Goal: Communication & Community: Answer question/provide support

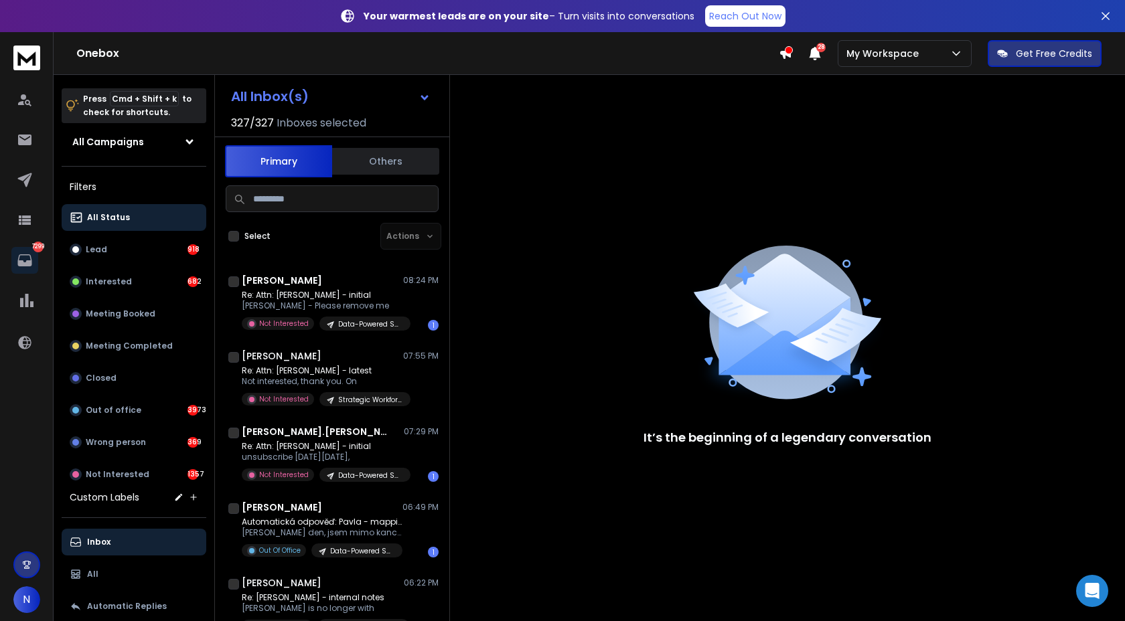
click at [390, 265] on div "Ryan Kay 08:24 PM Re: Attn: Ryan - initial Amy - Please remove me Not Intereste…" at bounding box center [332, 493] width 234 height 460
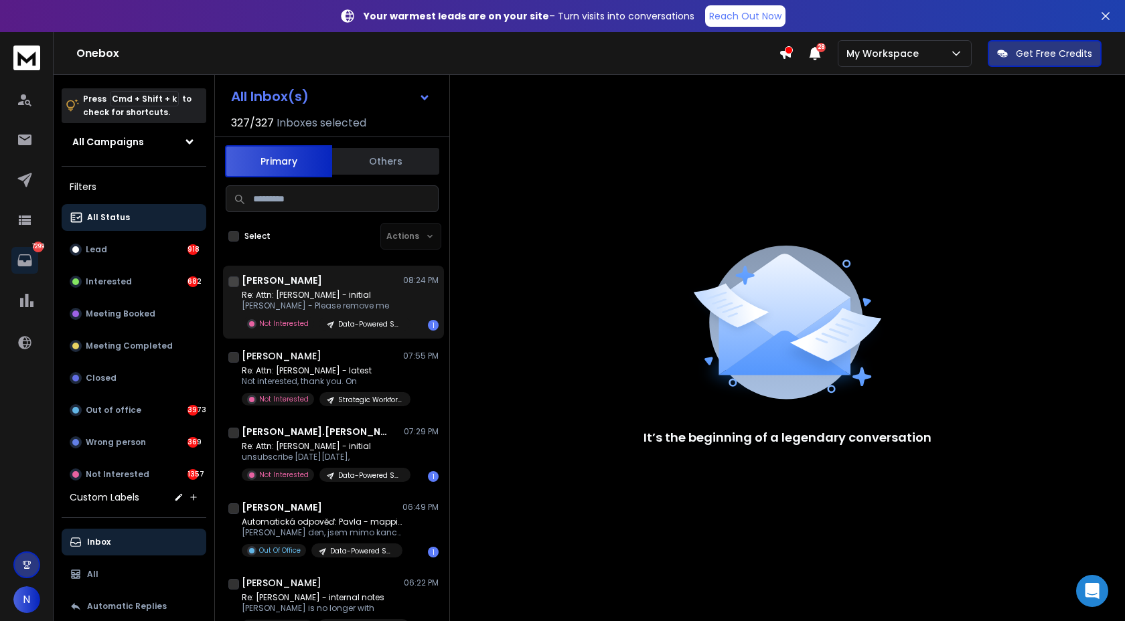
click at [373, 283] on div "Ryan Kay 08:24 PM" at bounding box center [340, 280] width 197 height 13
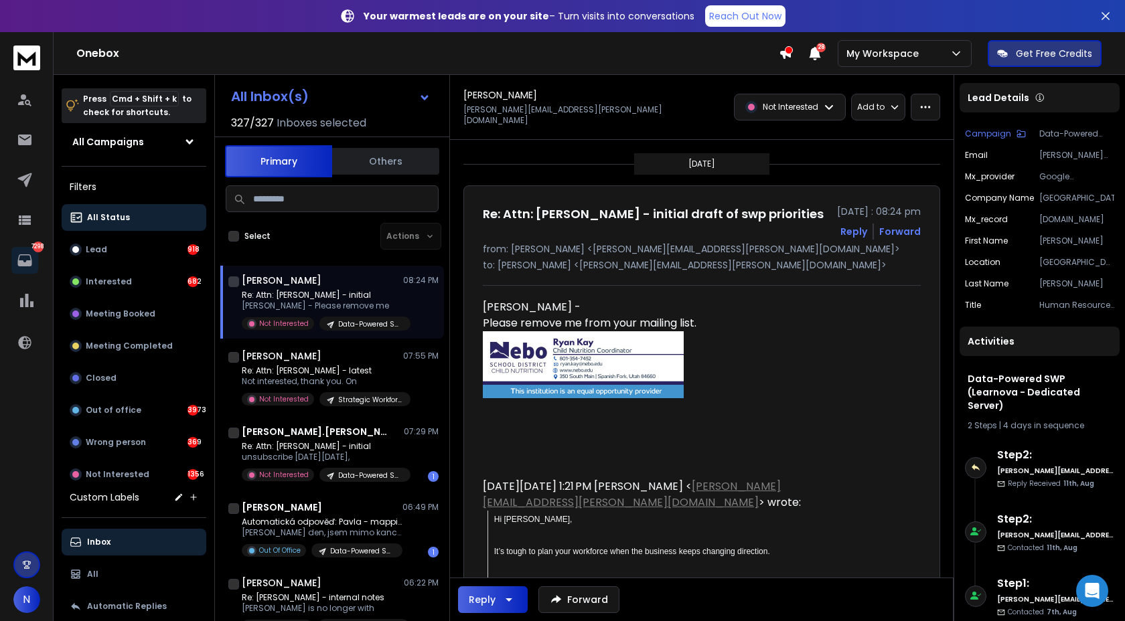
click at [932, 103] on button "button" at bounding box center [925, 107] width 29 height 27
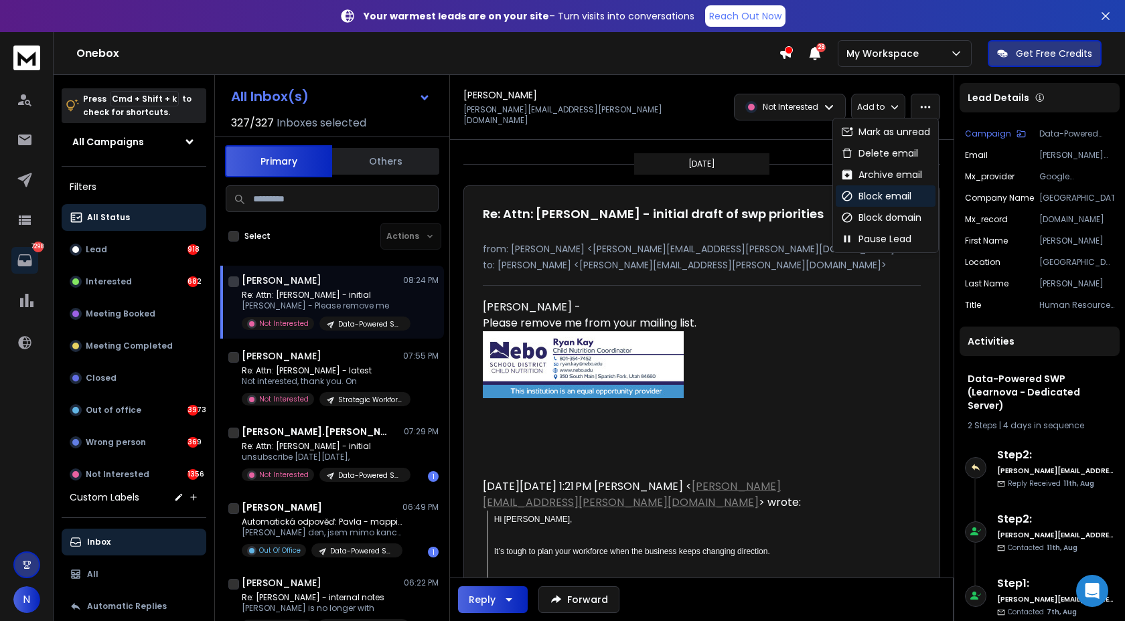
click at [867, 193] on div "Block email" at bounding box center [876, 196] width 70 height 13
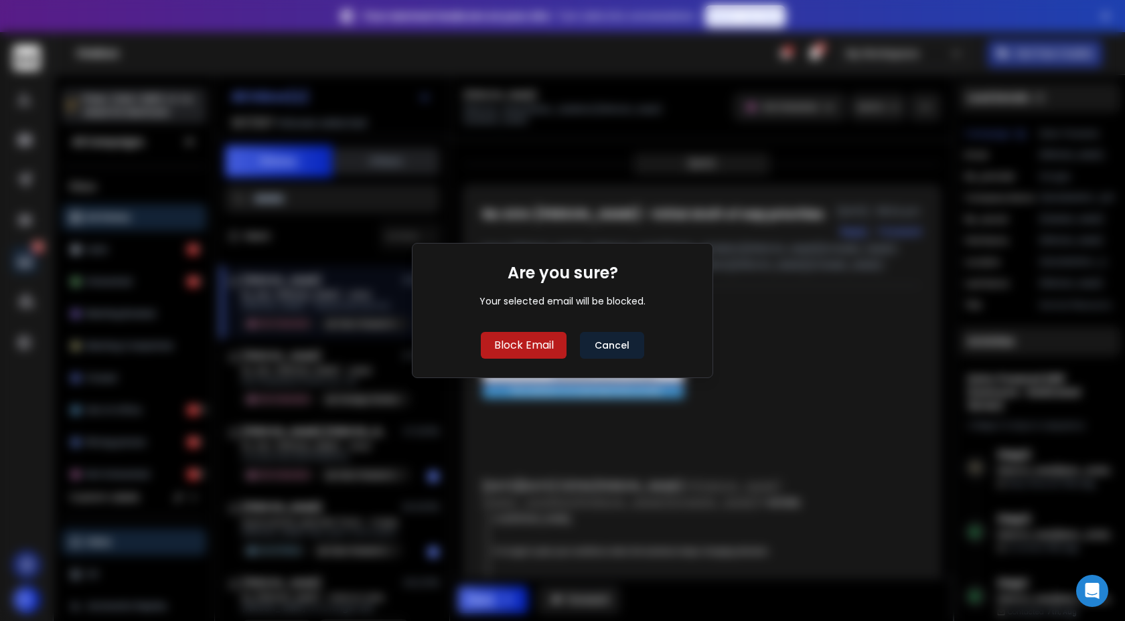
click at [538, 338] on button "Block Email" at bounding box center [524, 345] width 86 height 27
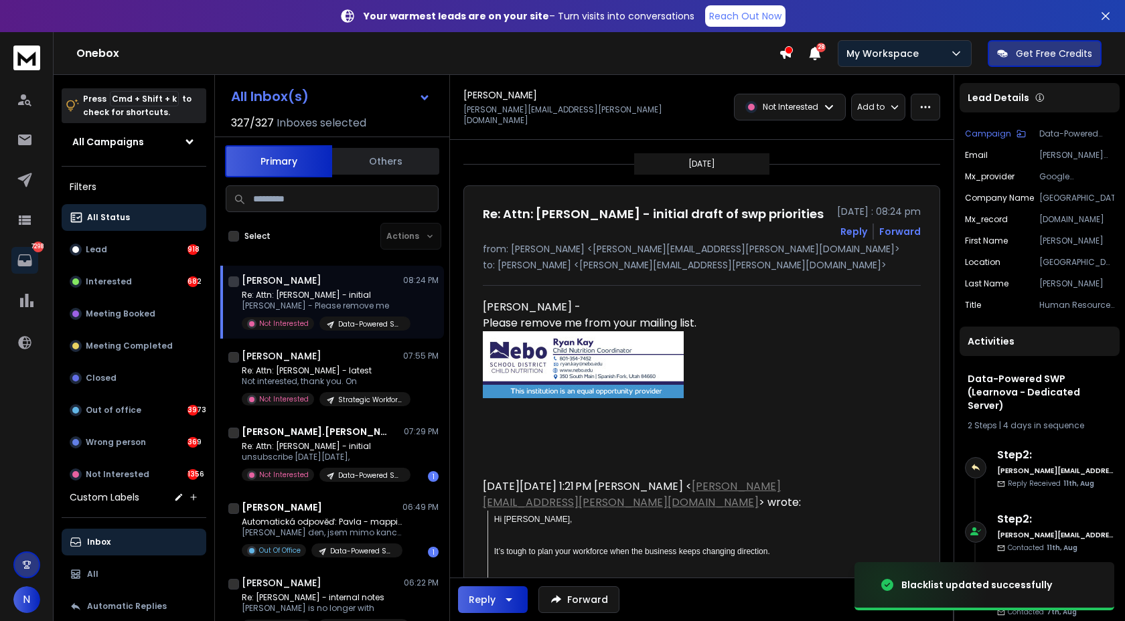
click at [931, 50] on div "My Workspace" at bounding box center [904, 53] width 117 height 13
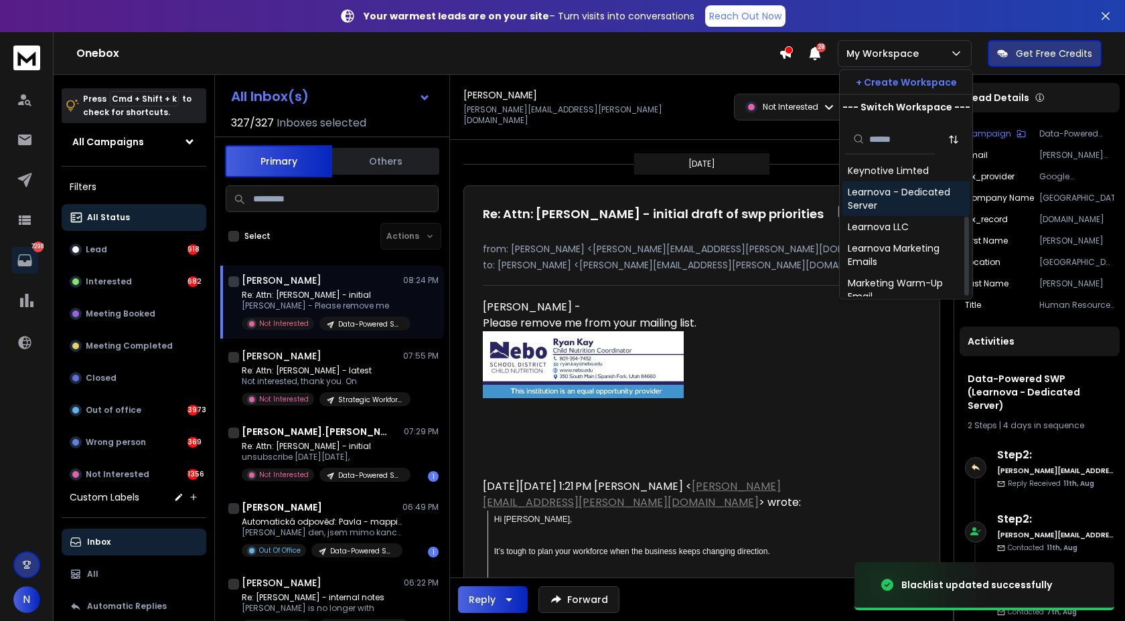
scroll to position [91, 0]
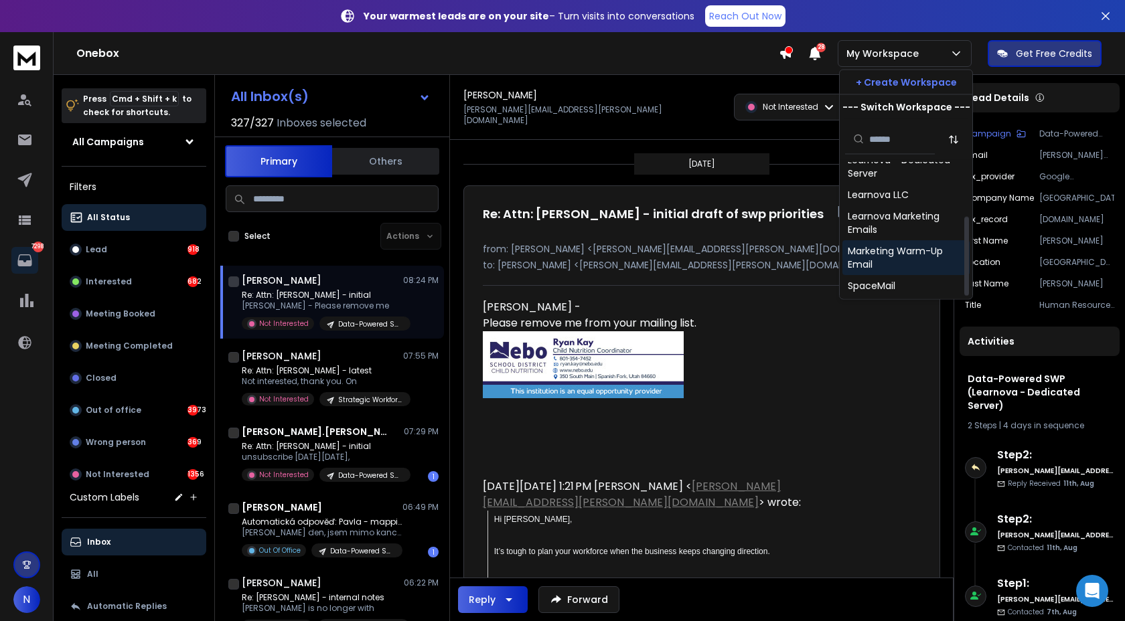
click at [901, 252] on div "Marketing Warm-Up Email" at bounding box center [906, 257] width 117 height 27
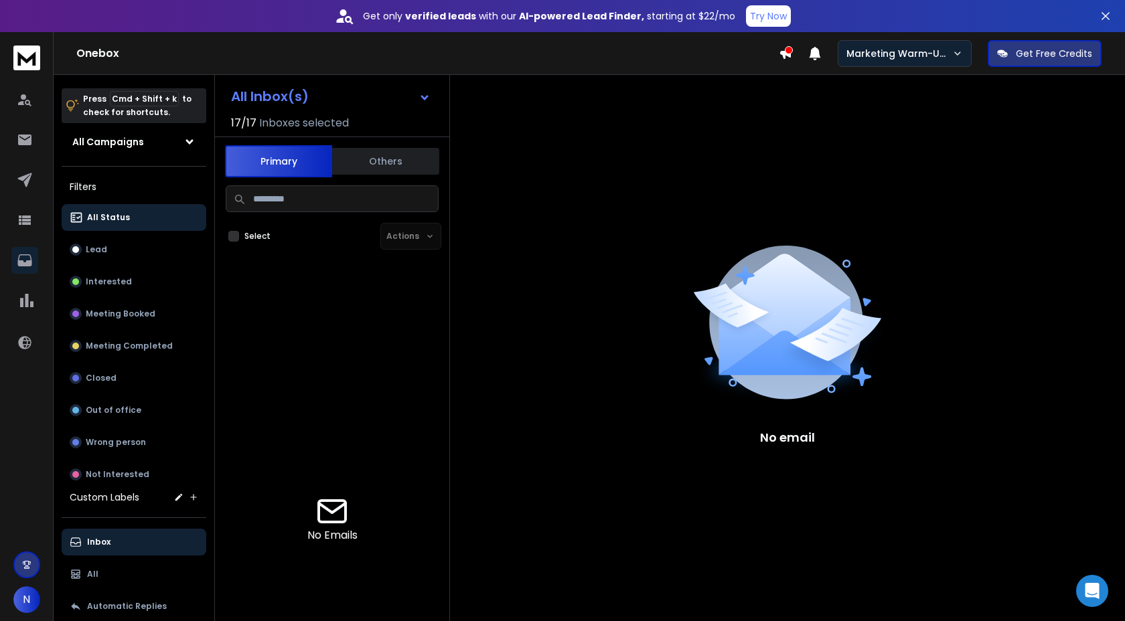
click at [912, 56] on p "Marketing Warm-Up Email" at bounding box center [899, 53] width 106 height 13
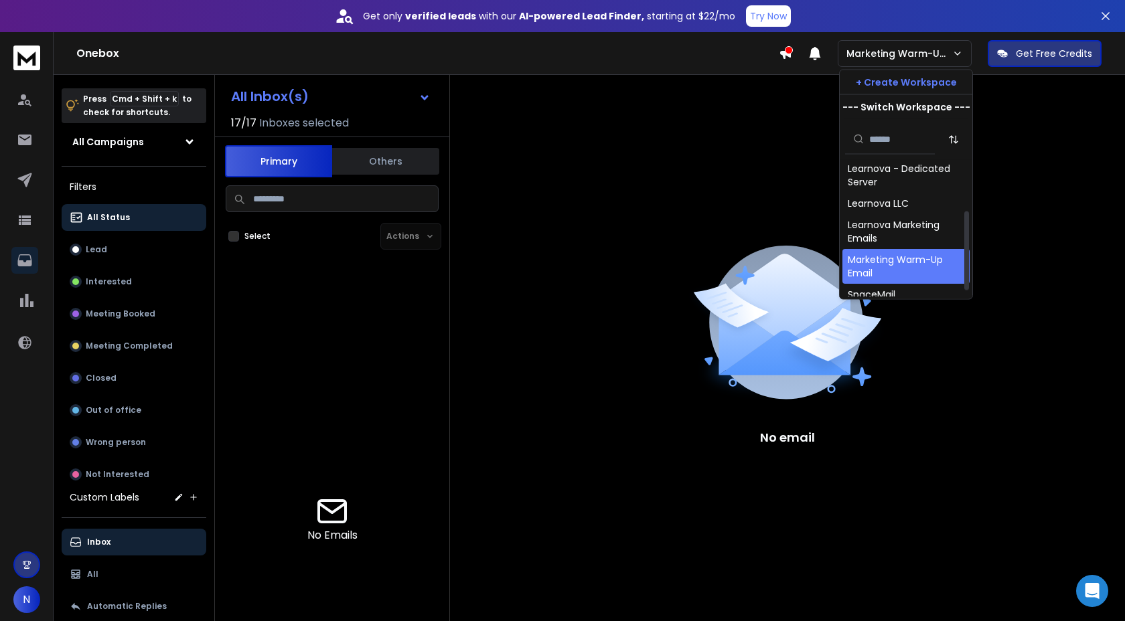
scroll to position [81, 0]
click at [858, 234] on div "Learnova Marketing Emails" at bounding box center [906, 233] width 117 height 27
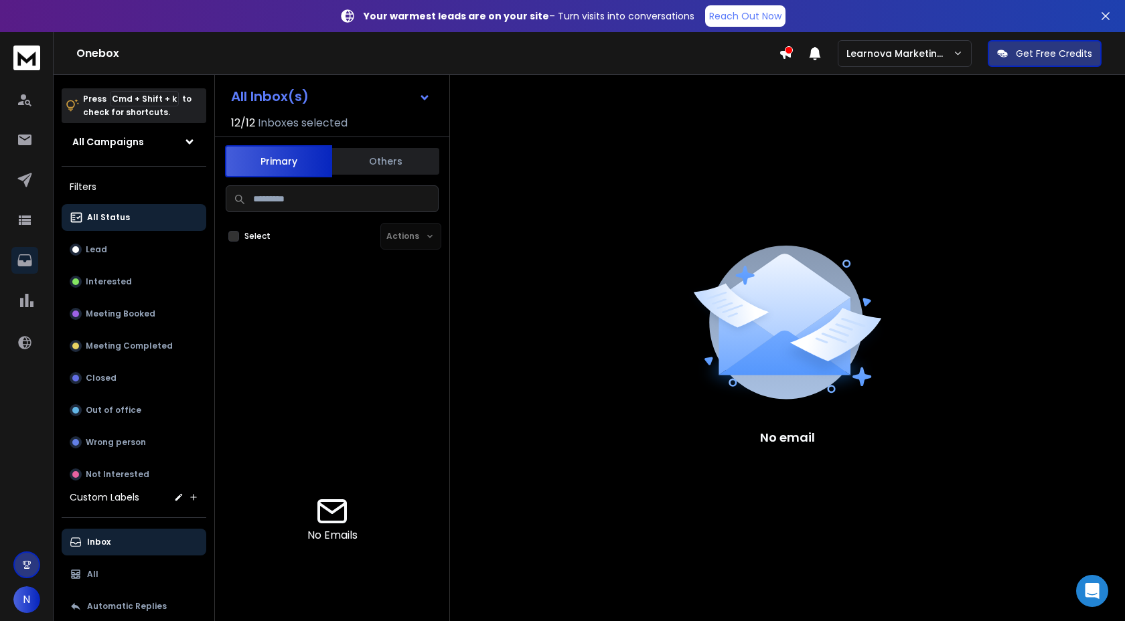
click at [390, 164] on button "Others" at bounding box center [385, 161] width 107 height 29
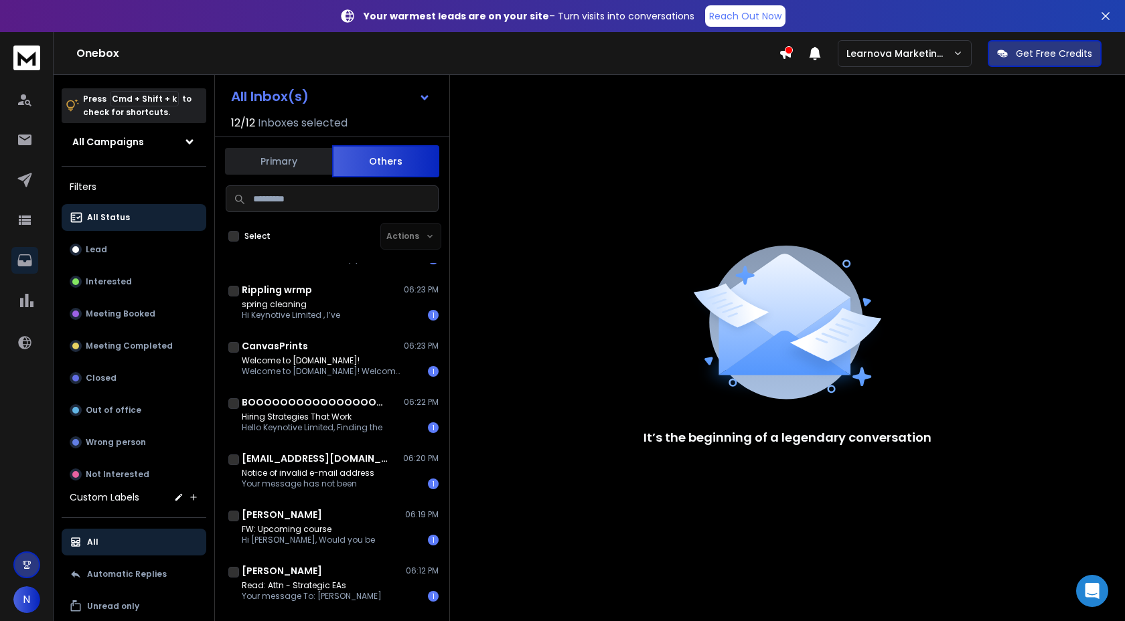
scroll to position [1664, 0]
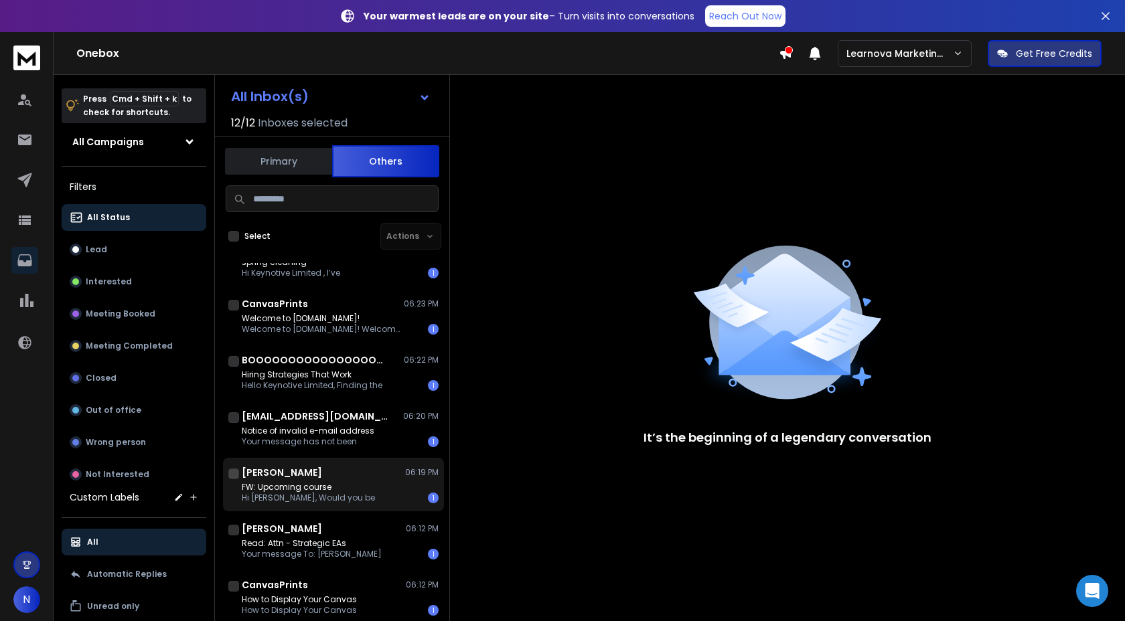
click at [353, 484] on div "FW: Upcoming course Hi [PERSON_NAME], Would you be 1" at bounding box center [340, 492] width 197 height 21
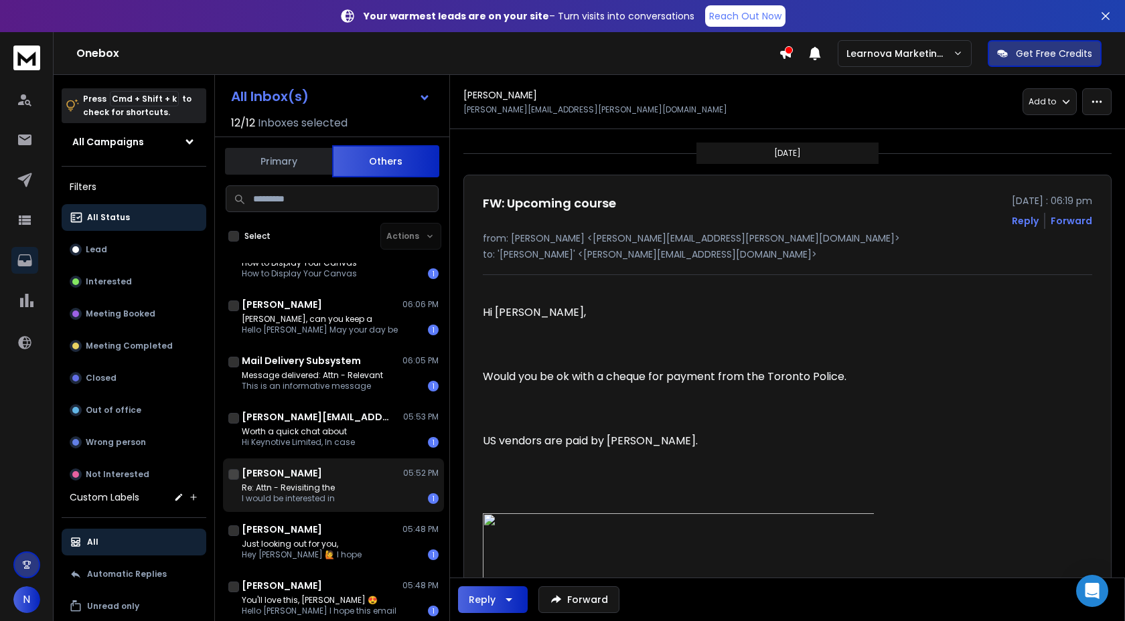
scroll to position [2006, 0]
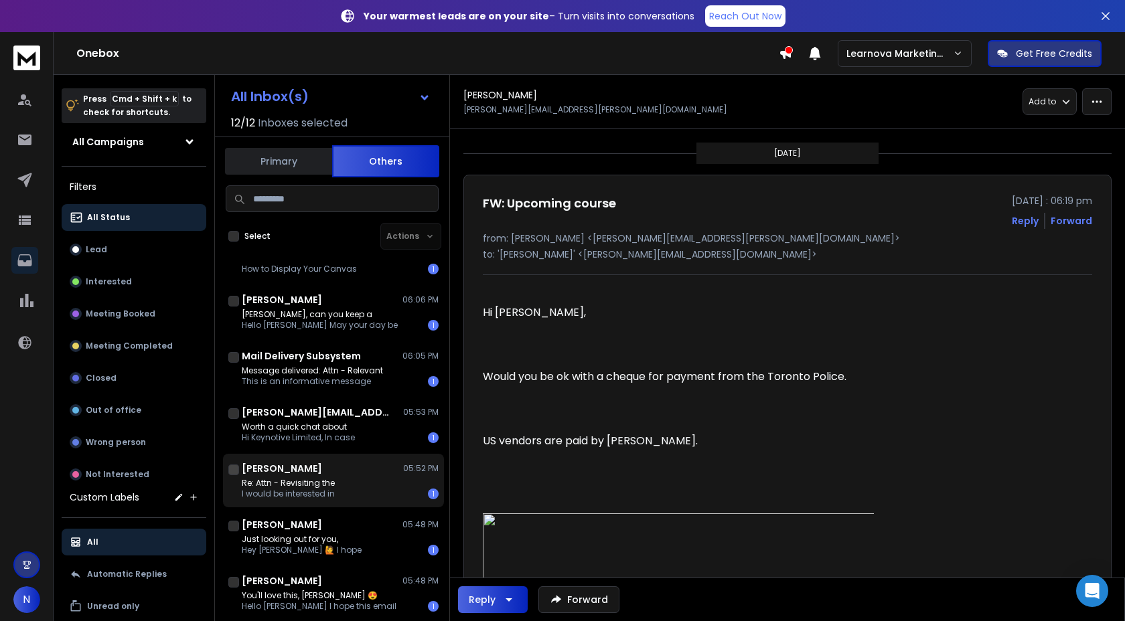
click at [312, 476] on div "Jenn Congdon 05:52 PM Re: Attn - Revisiting the I would be interested in 1" at bounding box center [340, 481] width 197 height 38
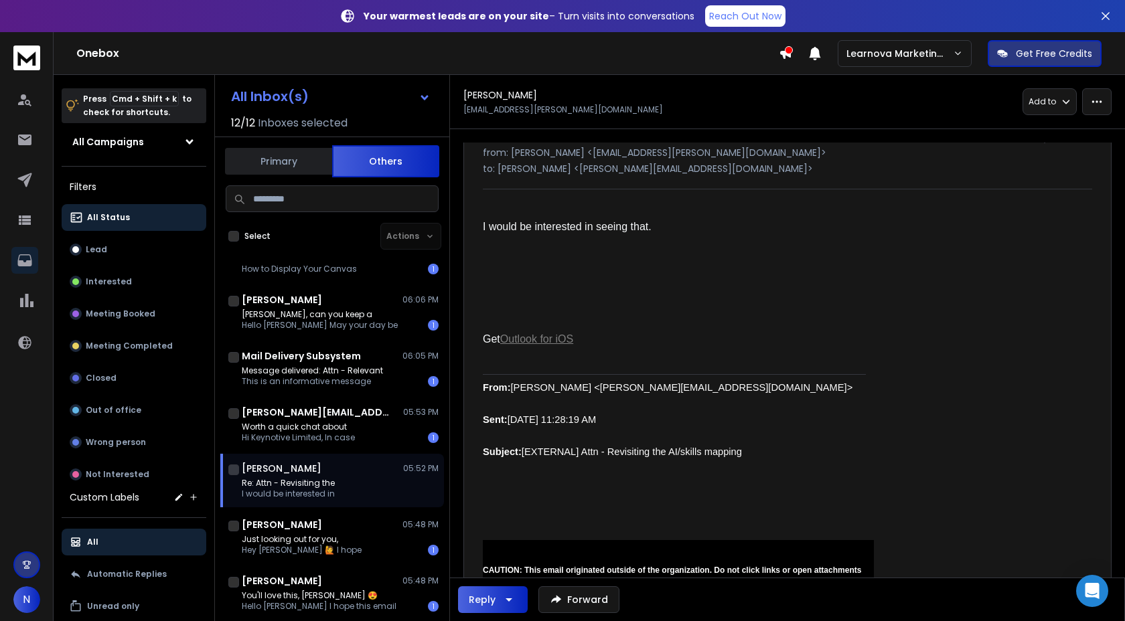
scroll to position [0, 0]
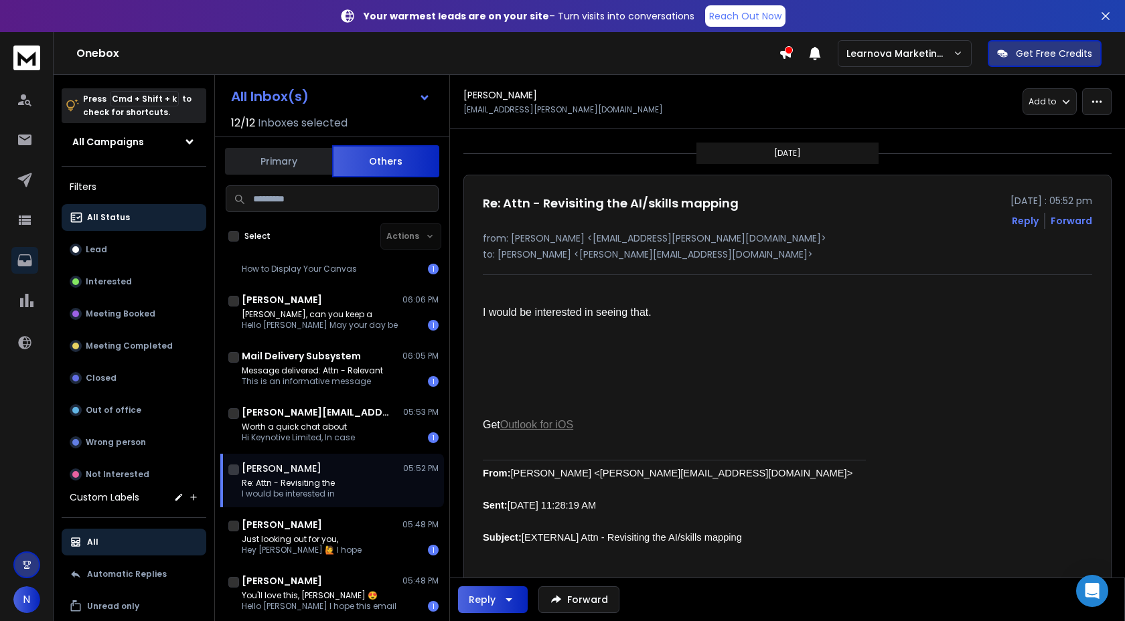
click at [471, 604] on div "Reply" at bounding box center [482, 599] width 27 height 13
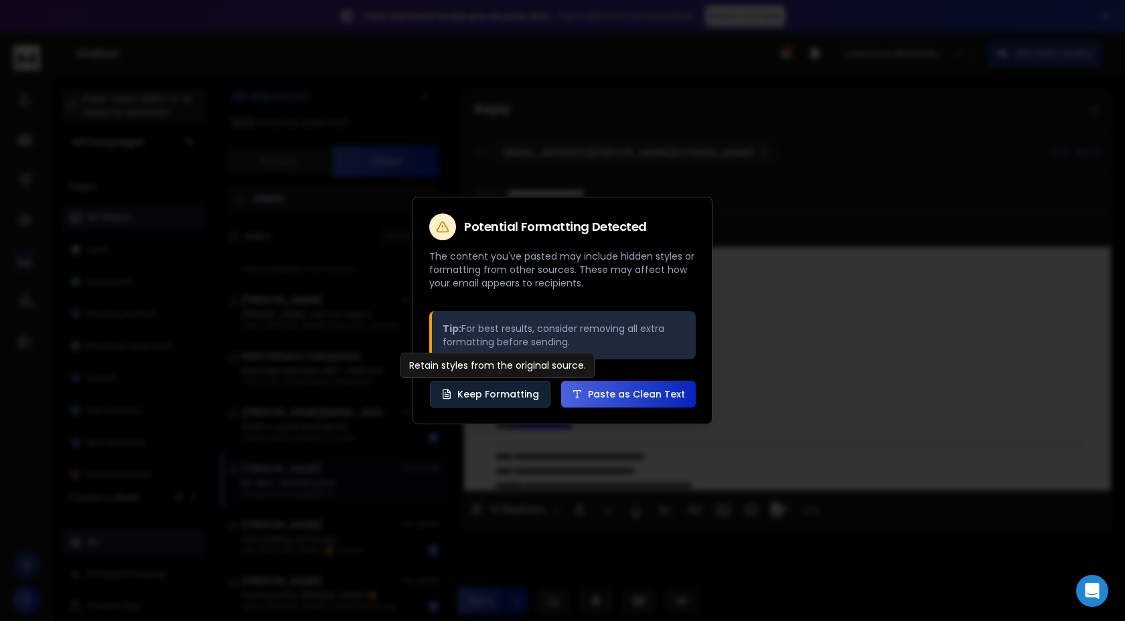
click at [488, 389] on button "Keep Formatting" at bounding box center [490, 394] width 121 height 27
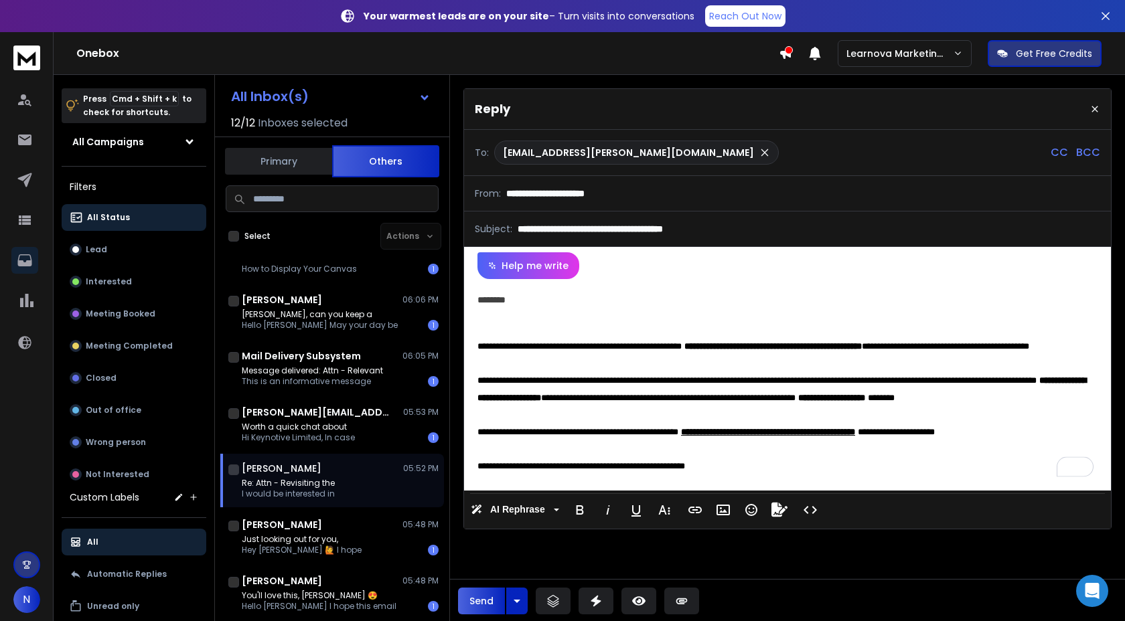
click at [475, 341] on div "**********" at bounding box center [787, 385] width 647 height 212
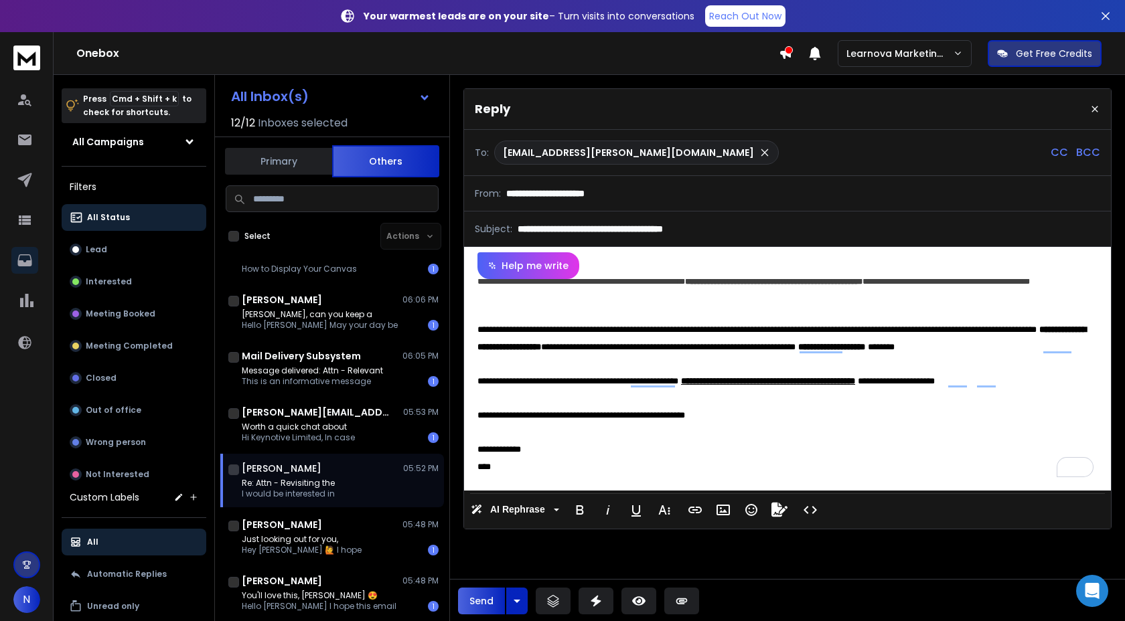
scroll to position [88, 0]
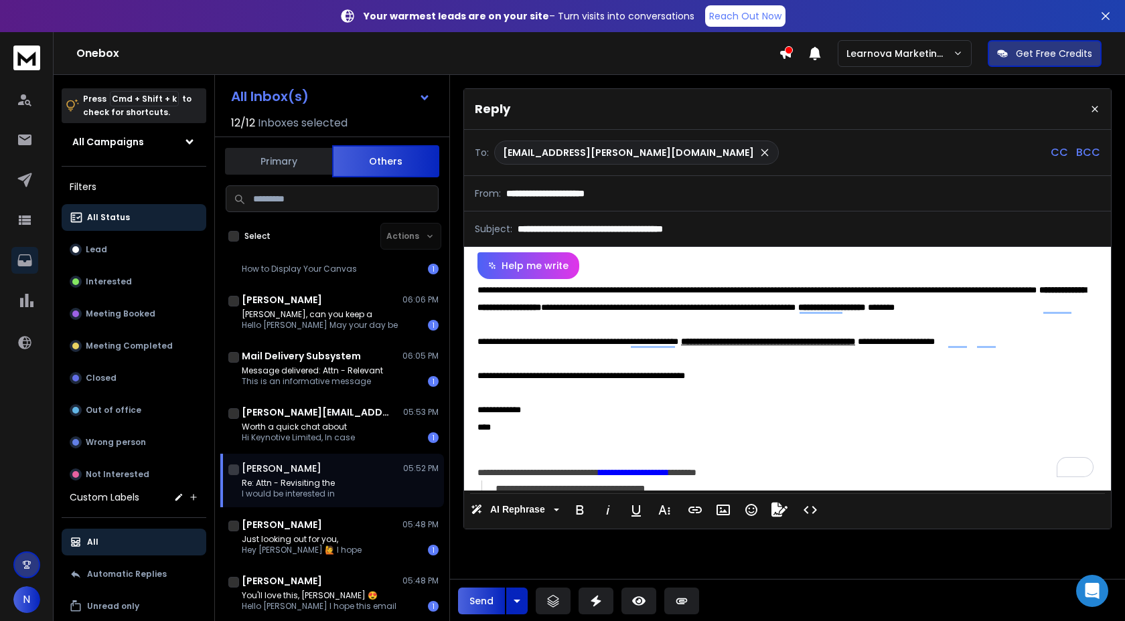
click at [485, 427] on span "****" at bounding box center [483, 427] width 13 height 9
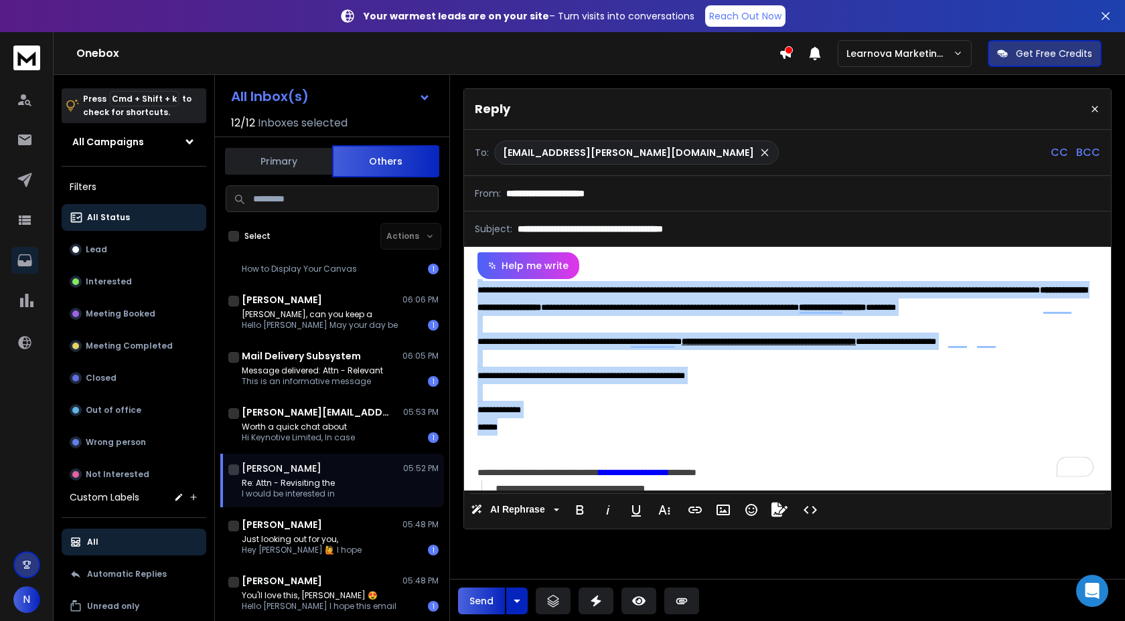
scroll to position [0, 0]
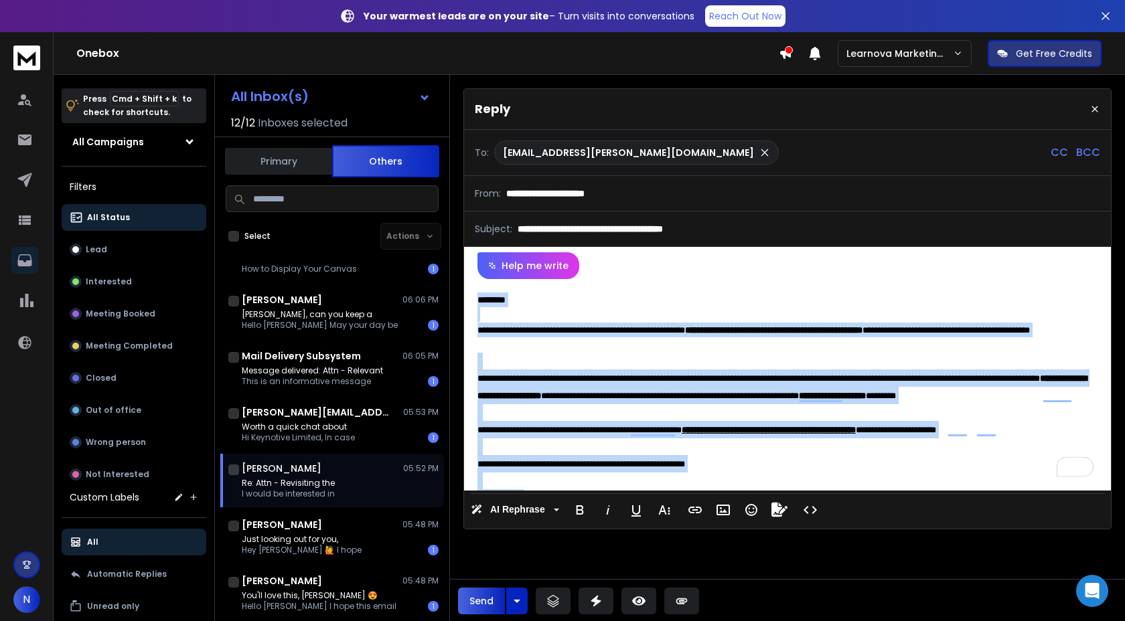
drag, startPoint x: 508, startPoint y: 422, endPoint x: 442, endPoint y: 131, distance: 298.1
click at [442, 131] on div "All Inbox(s) 12 / 12 Inboxes selected Primary Others Select Actions Jean Thomas…" at bounding box center [669, 385] width 911 height 621
click at [660, 512] on icon "button" at bounding box center [664, 510] width 11 height 9
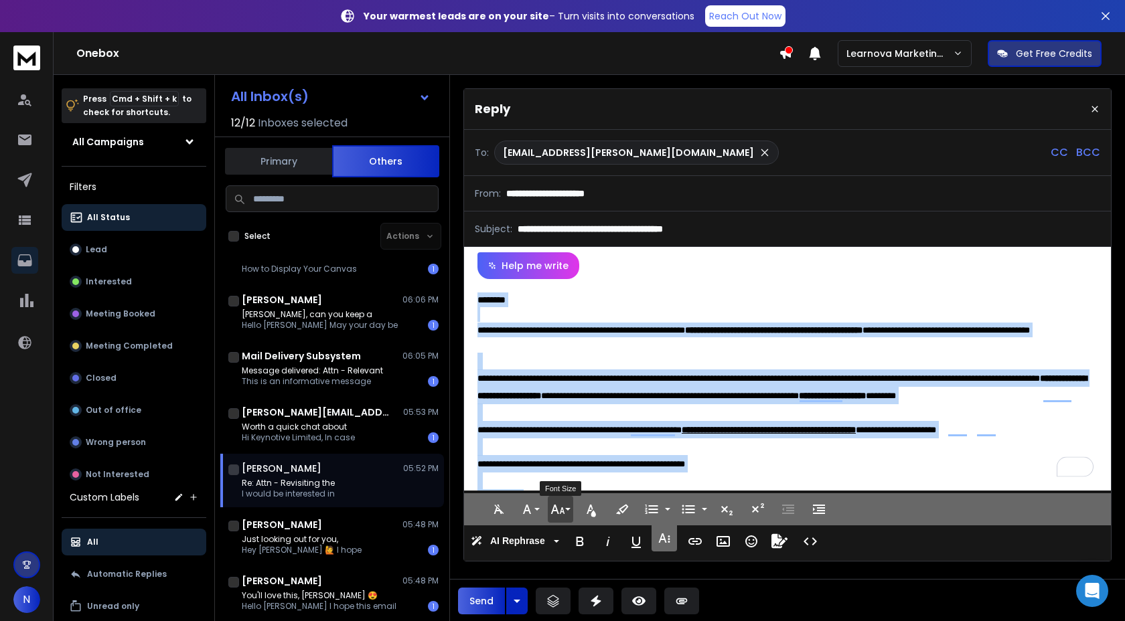
click at [557, 513] on icon "button" at bounding box center [558, 510] width 16 height 16
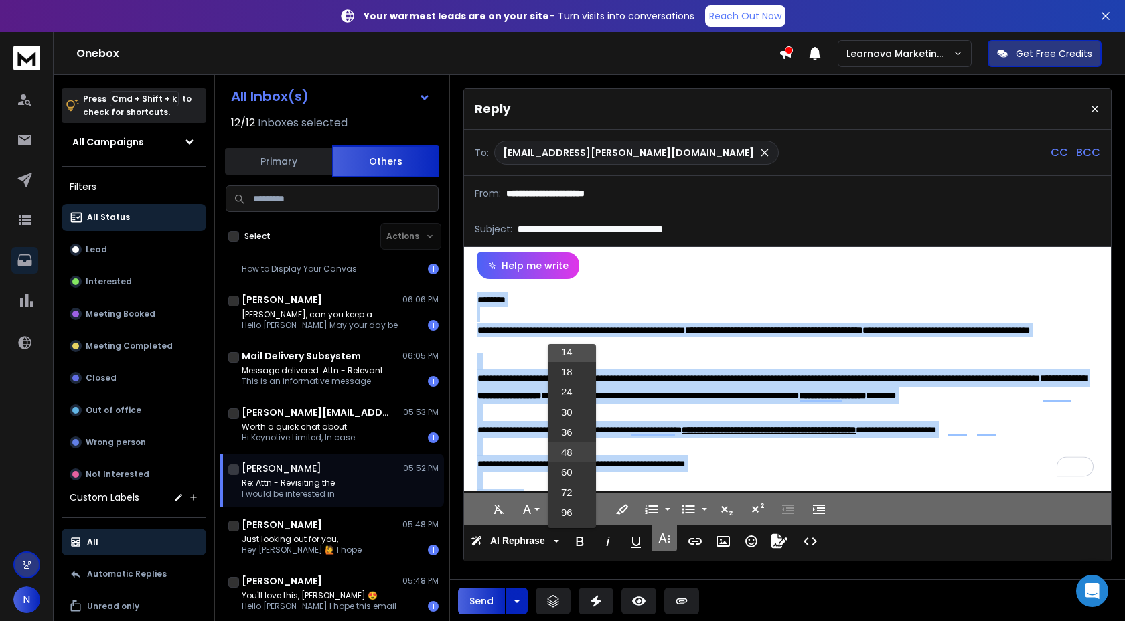
scroll to position [60, 0]
click at [573, 382] on link "12" at bounding box center [572, 380] width 48 height 20
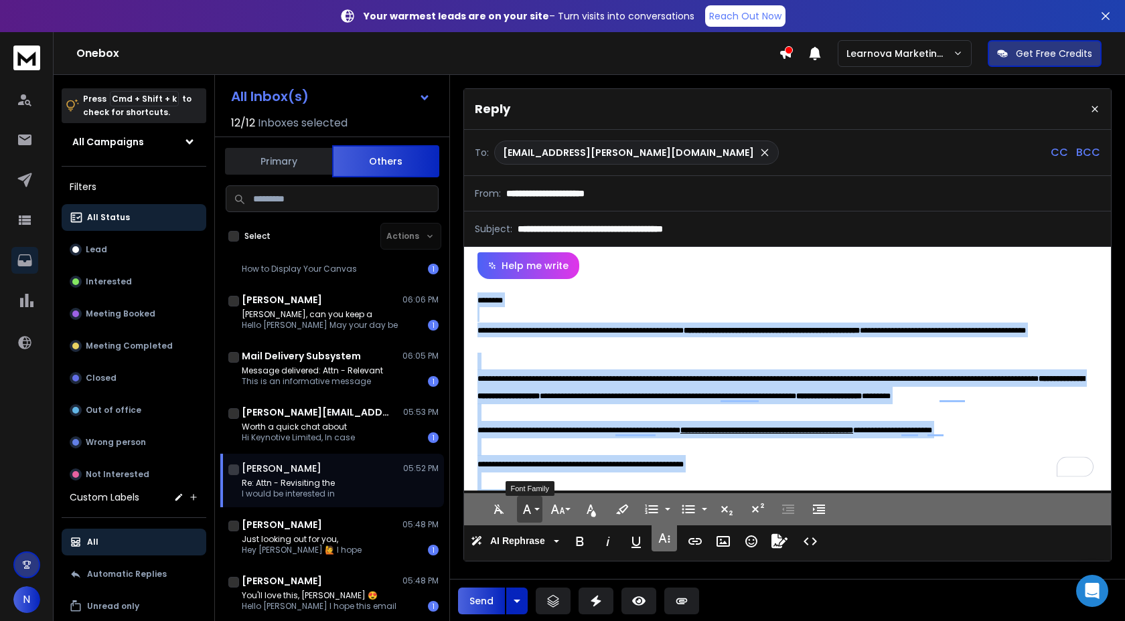
click at [533, 505] on icon "button" at bounding box center [527, 510] width 16 height 16
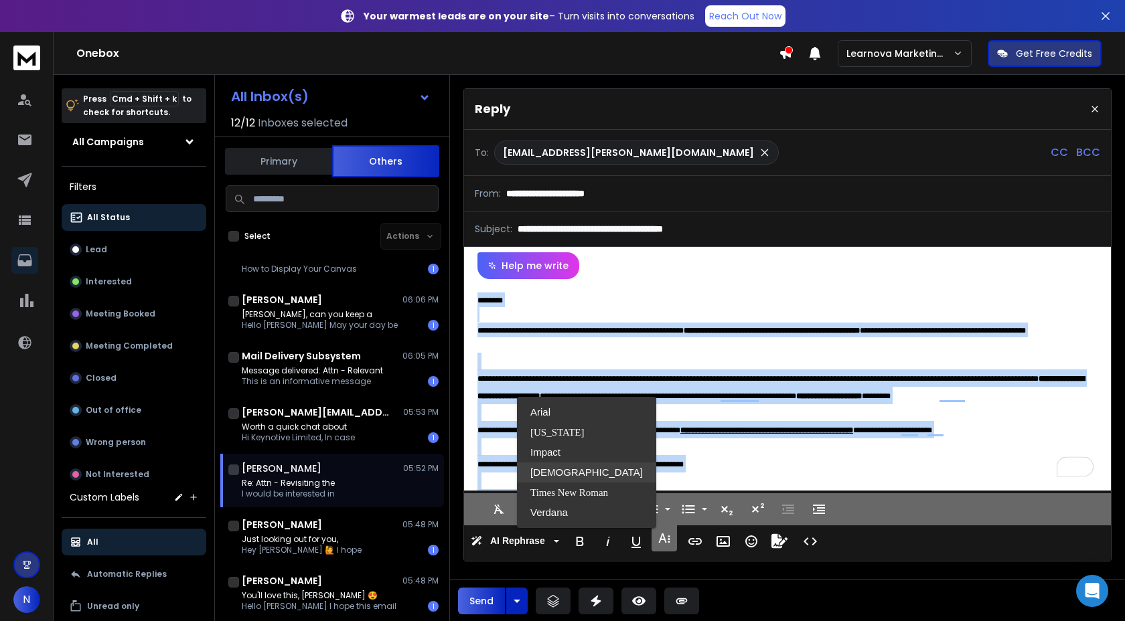
click at [557, 476] on link "Tahoma" at bounding box center [586, 473] width 139 height 20
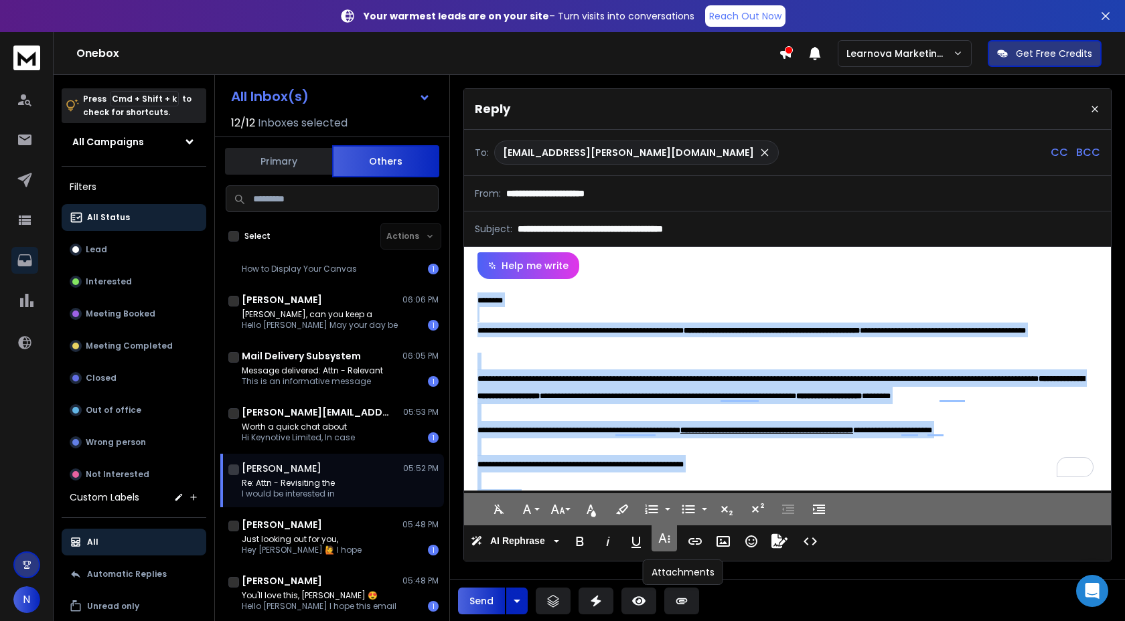
click at [687, 600] on icon at bounding box center [681, 601] width 13 height 13
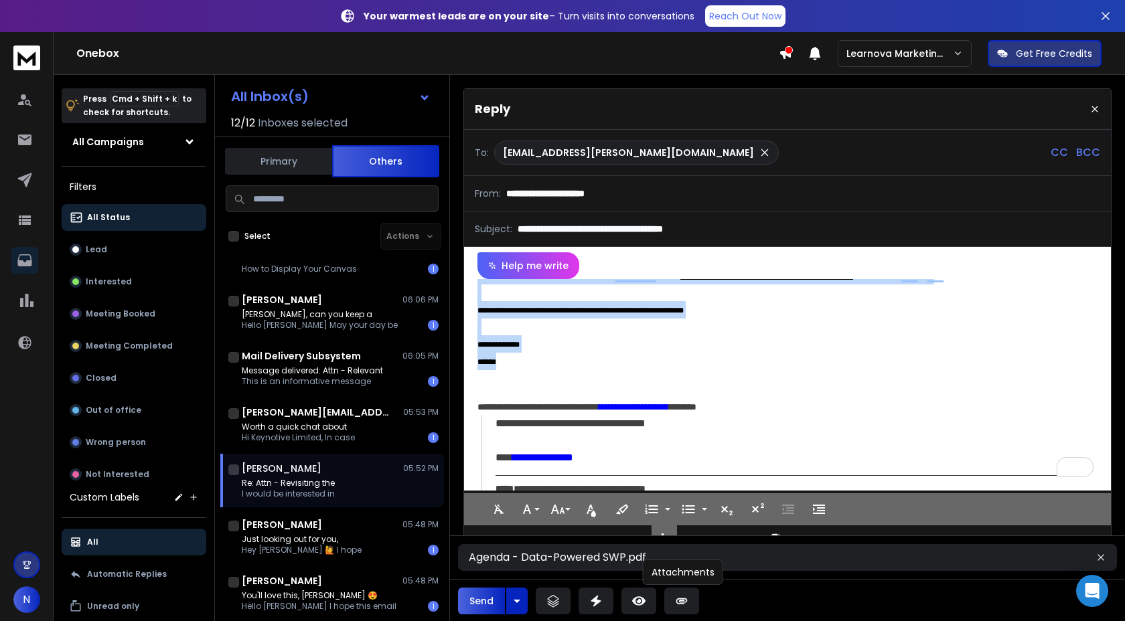
scroll to position [0, 0]
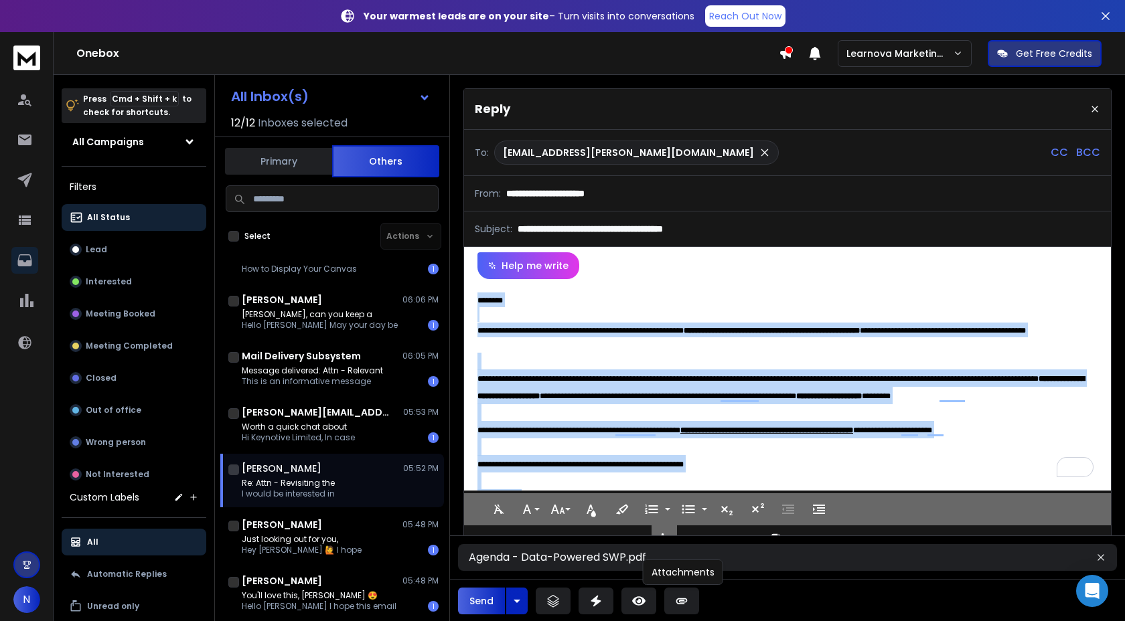
click at [1081, 151] on p "BCC" at bounding box center [1088, 153] width 24 height 16
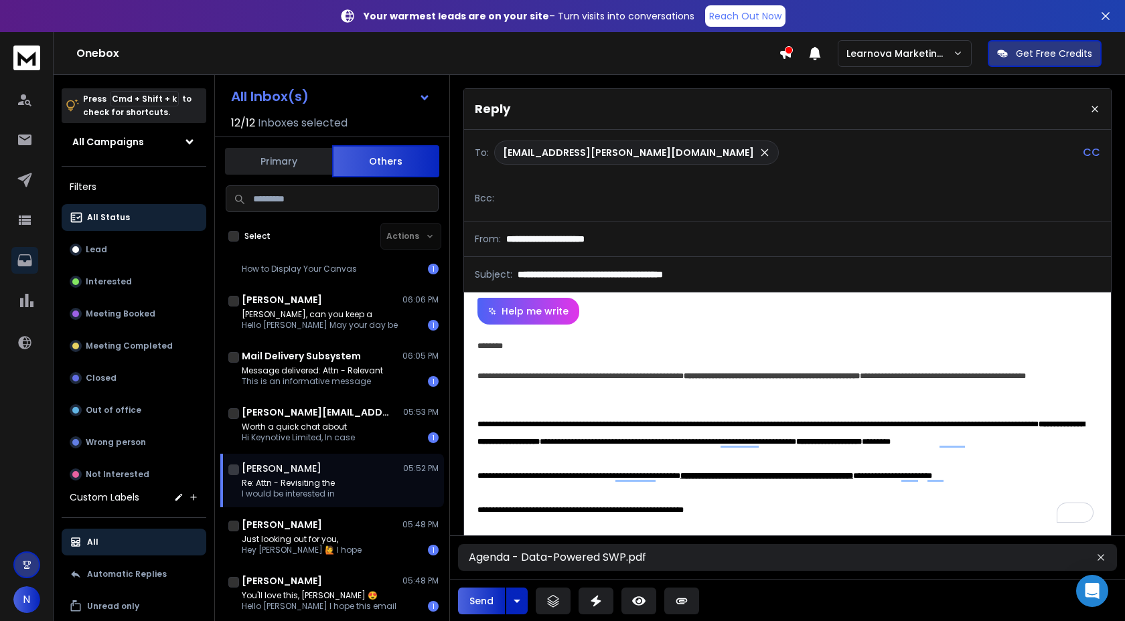
click at [519, 196] on input at bounding box center [547, 198] width 94 height 24
type input "*"
click at [471, 601] on button "Send" at bounding box center [481, 601] width 47 height 27
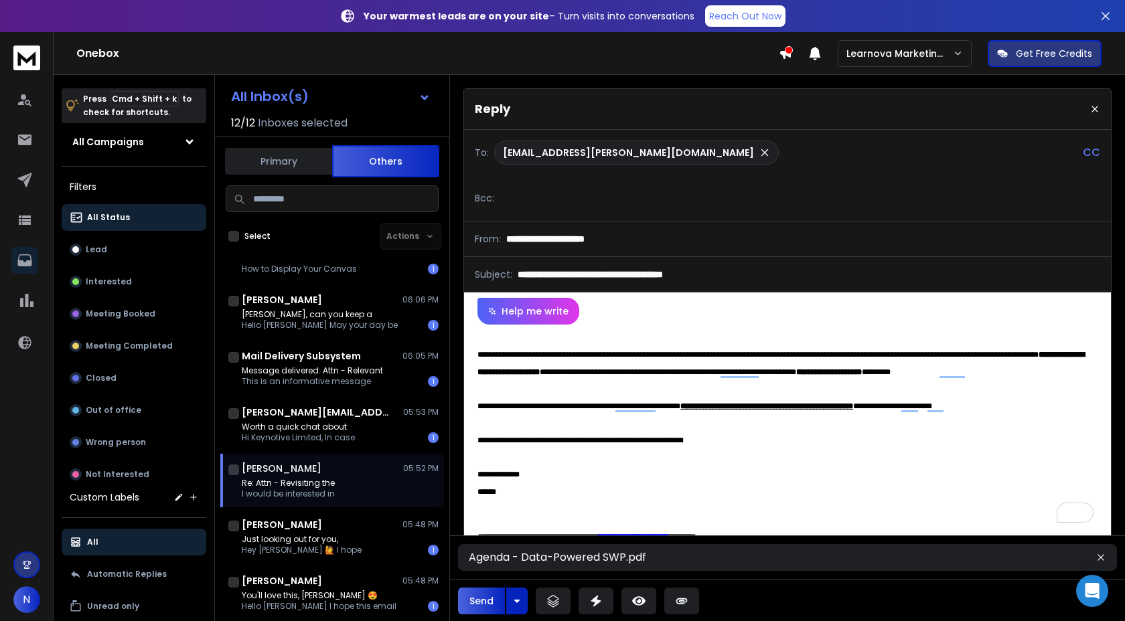
scroll to position [75, 0]
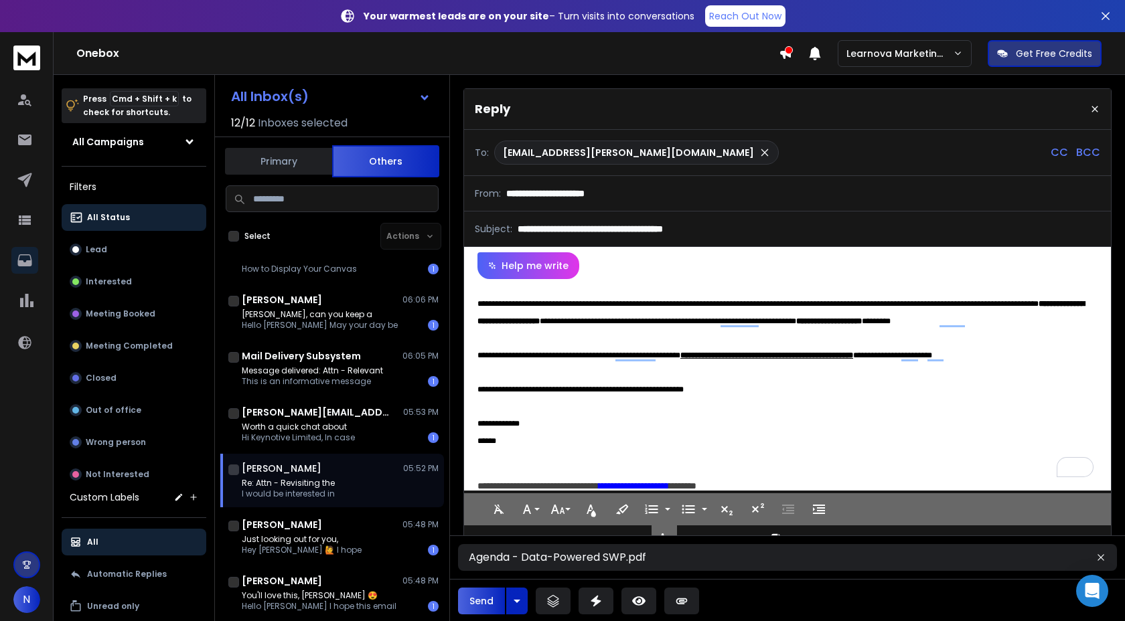
drag, startPoint x: 503, startPoint y: 479, endPoint x: 488, endPoint y: 438, distance: 43.7
click at [488, 438] on p "******" at bounding box center [785, 440] width 616 height 17
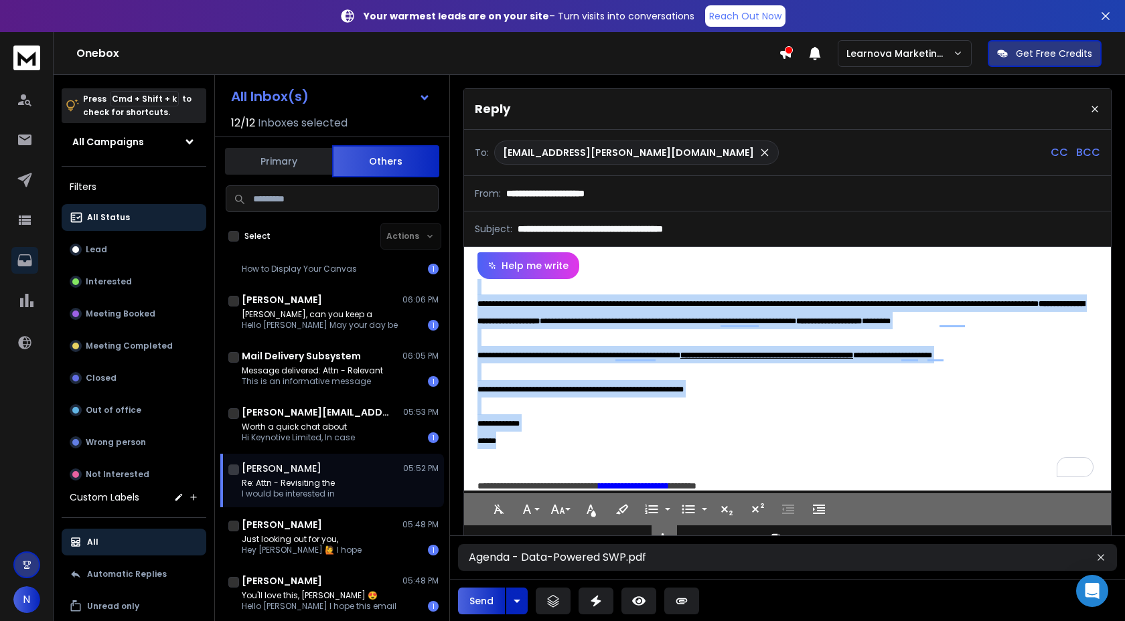
scroll to position [0, 0]
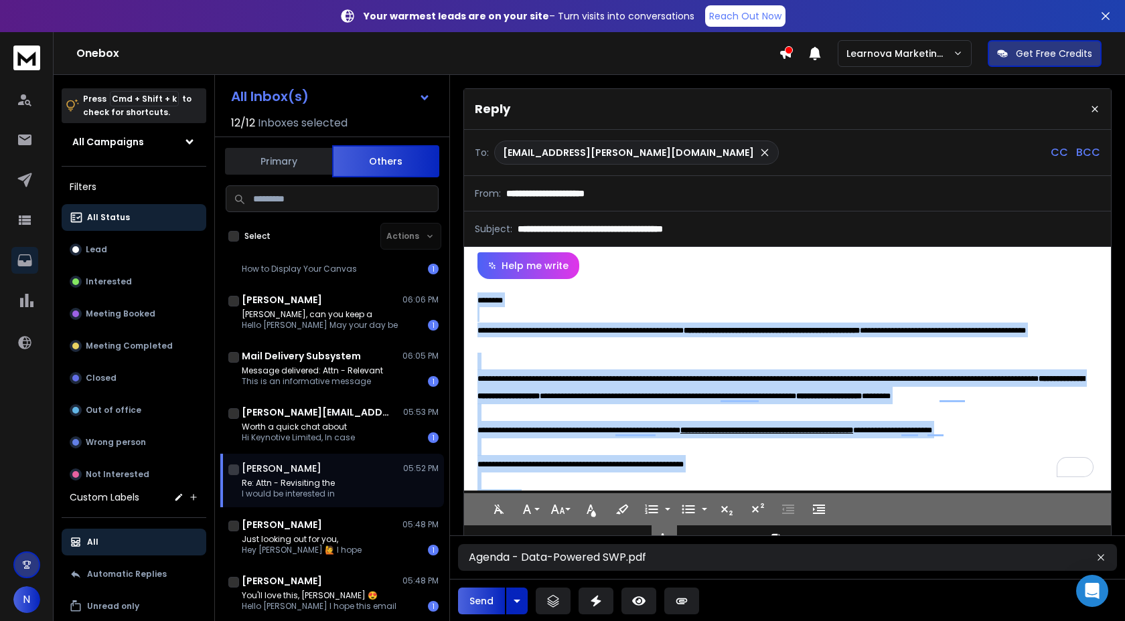
drag, startPoint x: 520, startPoint y: 447, endPoint x: 441, endPoint y: 251, distance: 210.9
click at [441, 251] on div "All Inbox(s) 12 / 12 Inboxes selected Primary Others Select Actions Jean Thomas…" at bounding box center [669, 385] width 911 height 621
copy div "**********"
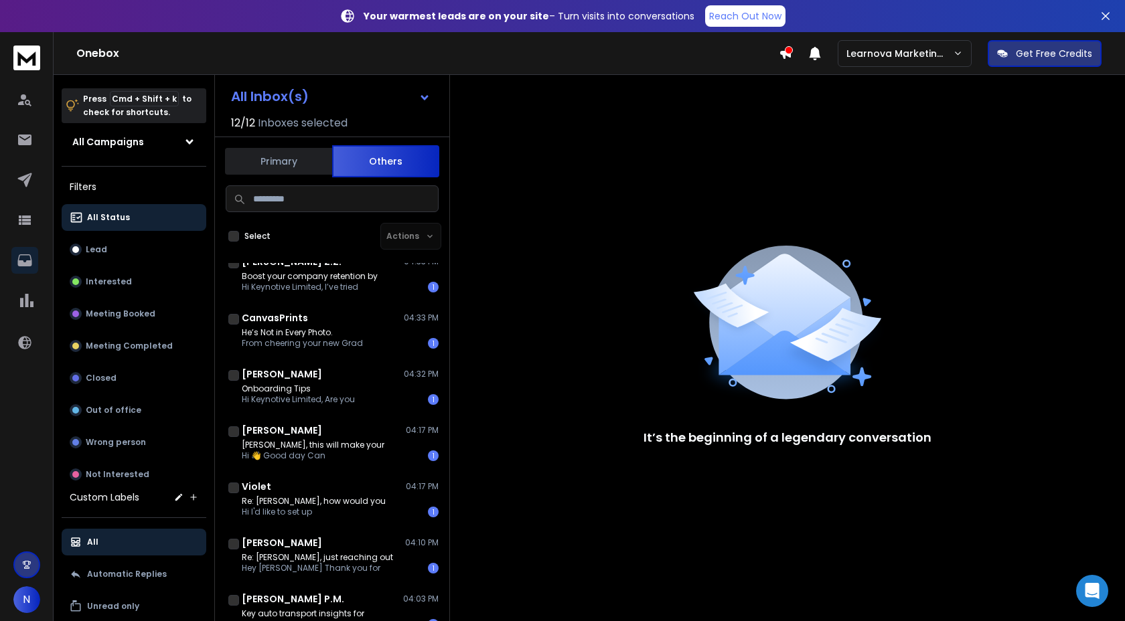
scroll to position [3321, 0]
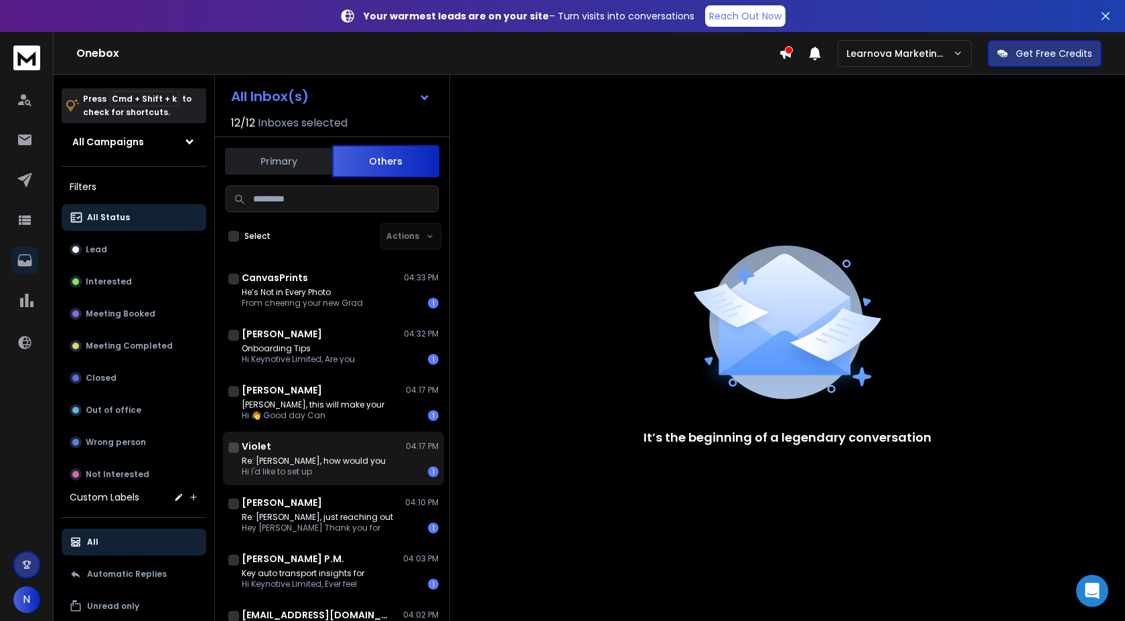
click at [350, 467] on div "Re: Violet, how would you Hi I'd like to set up 1" at bounding box center [340, 466] width 197 height 21
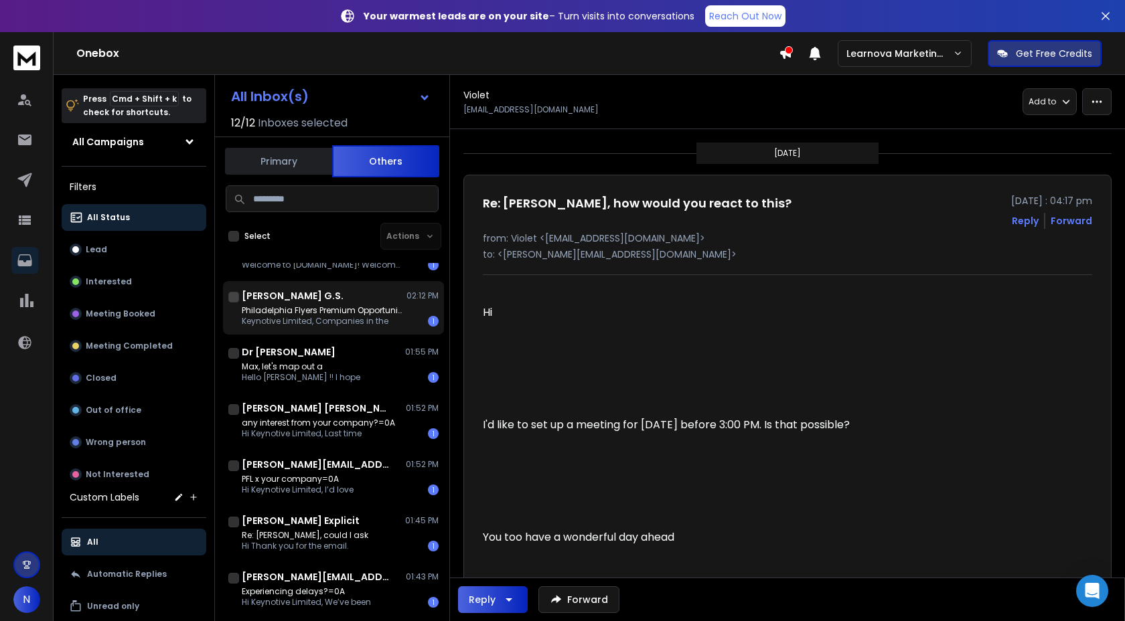
scroll to position [5279, 0]
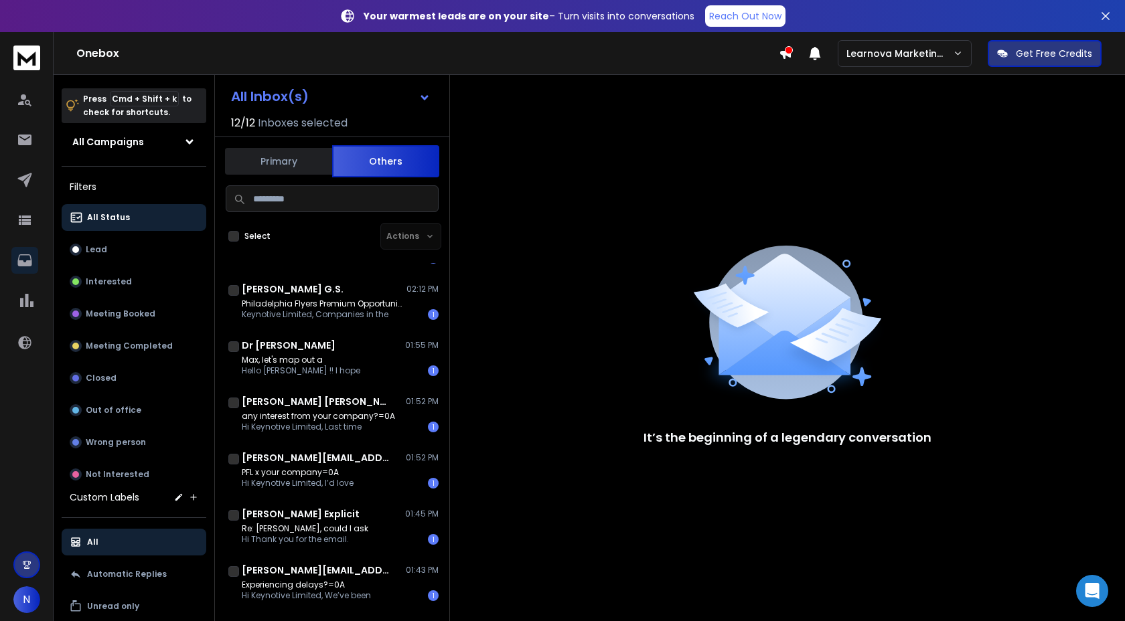
click at [302, 166] on button "Primary" at bounding box center [278, 161] width 107 height 29
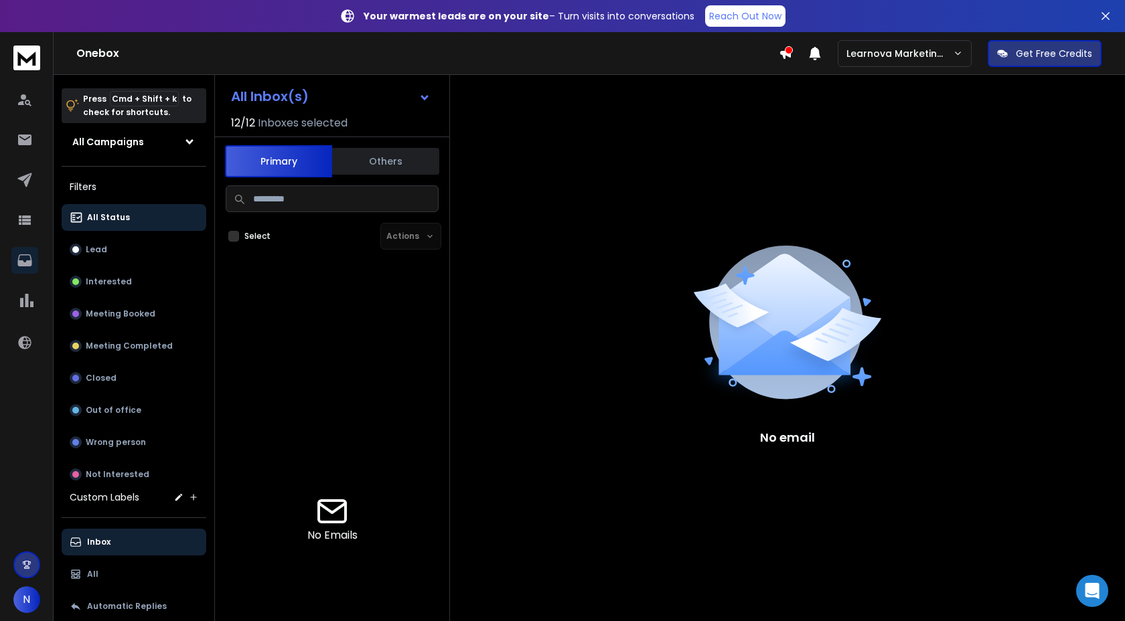
click at [384, 172] on button "Others" at bounding box center [385, 161] width 107 height 29
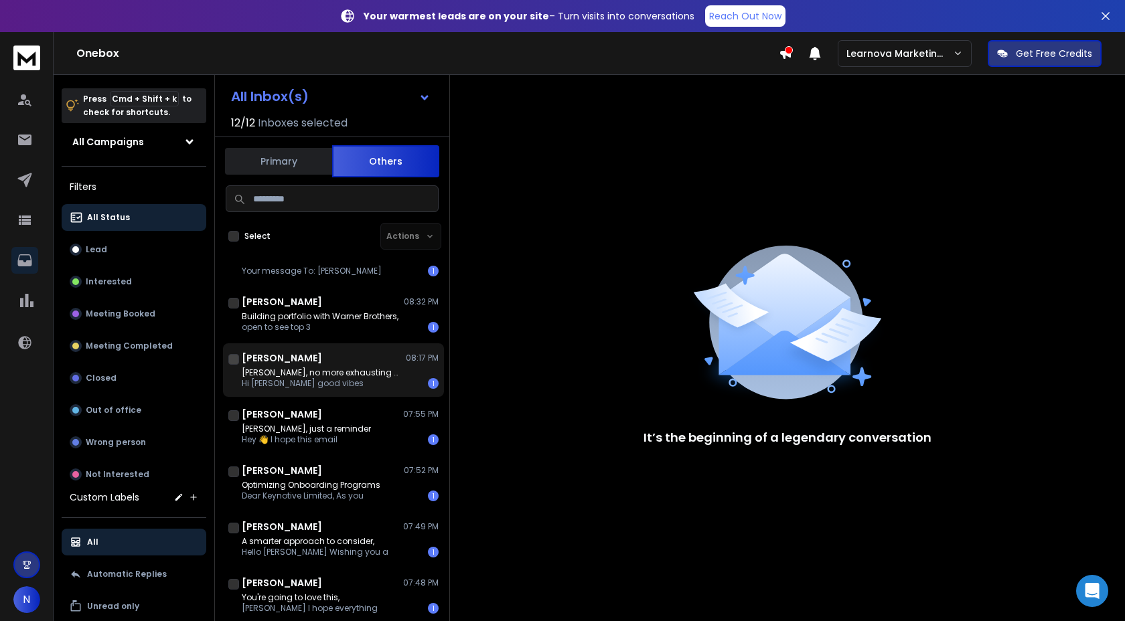
scroll to position [0, 0]
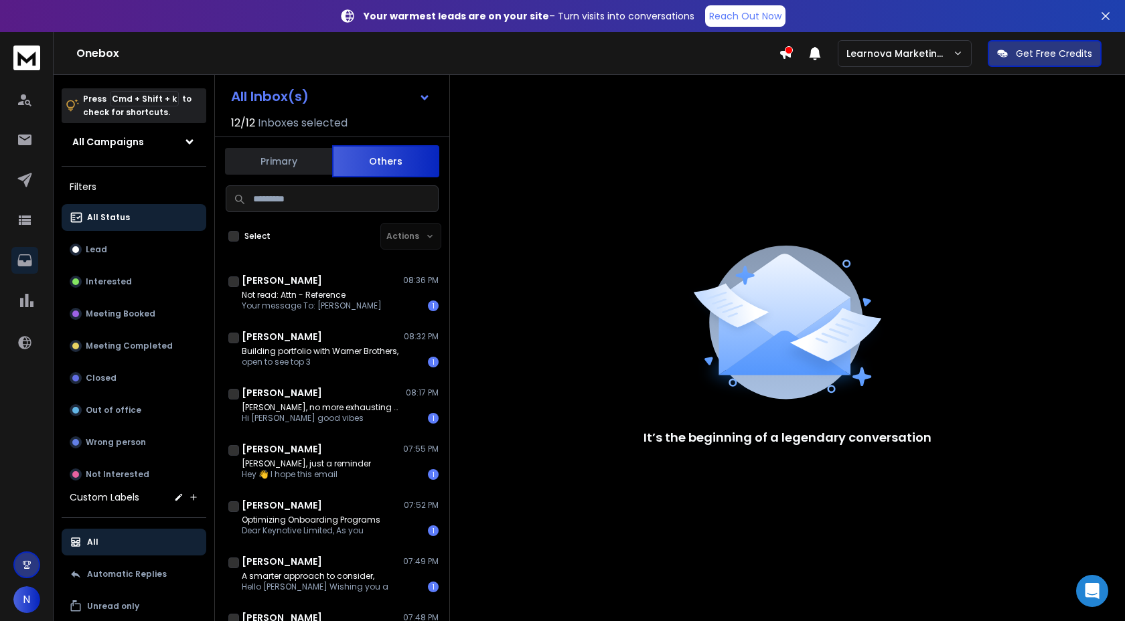
click at [291, 159] on button "Primary" at bounding box center [278, 161] width 107 height 29
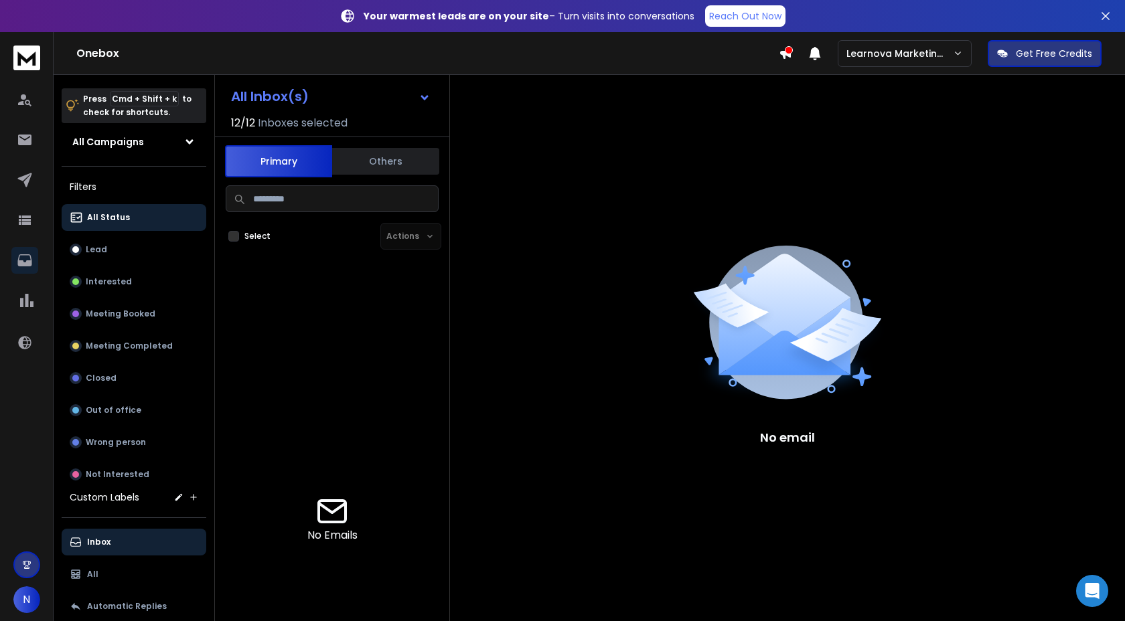
click at [377, 171] on button "Others" at bounding box center [385, 161] width 107 height 29
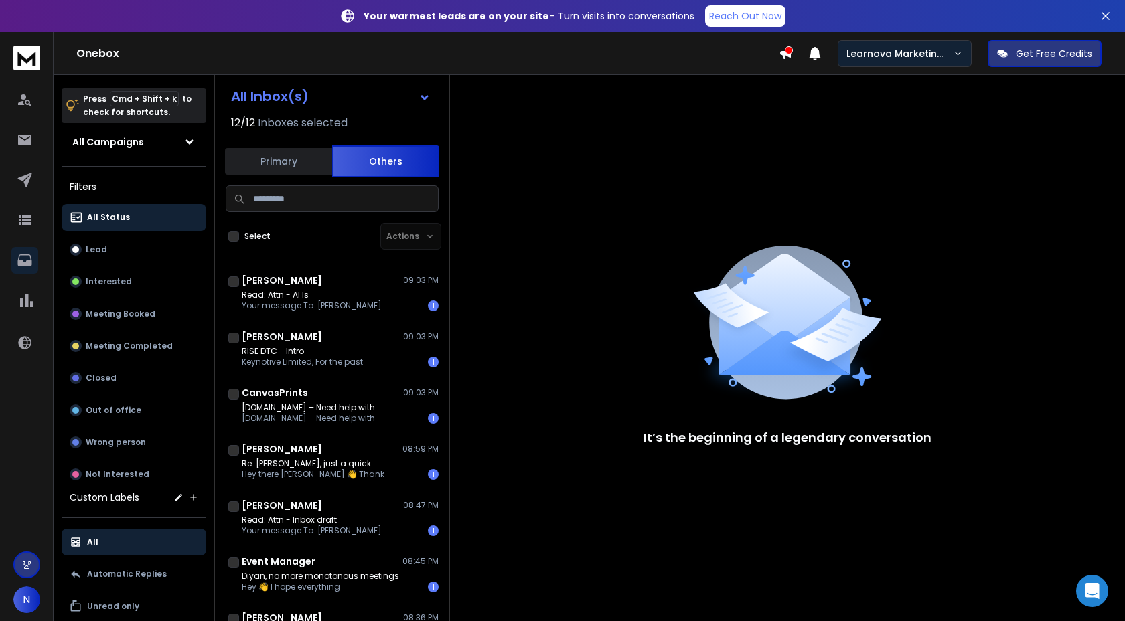
click at [919, 54] on p "Learnova Marketing Emails" at bounding box center [899, 53] width 106 height 13
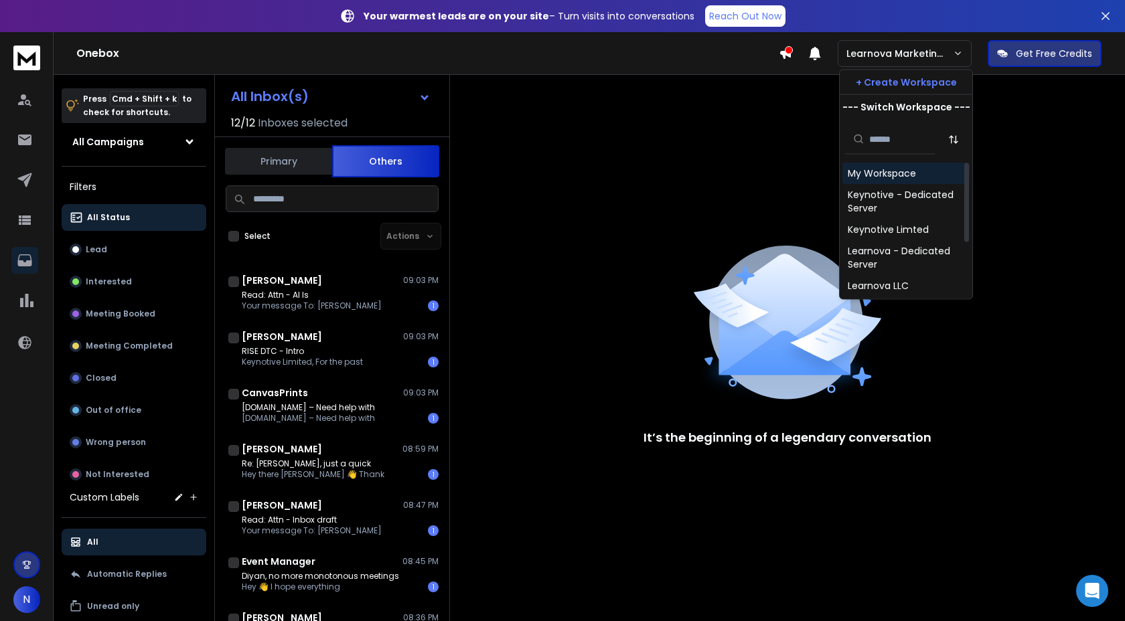
click at [855, 168] on div "My Workspace" at bounding box center [882, 173] width 68 height 13
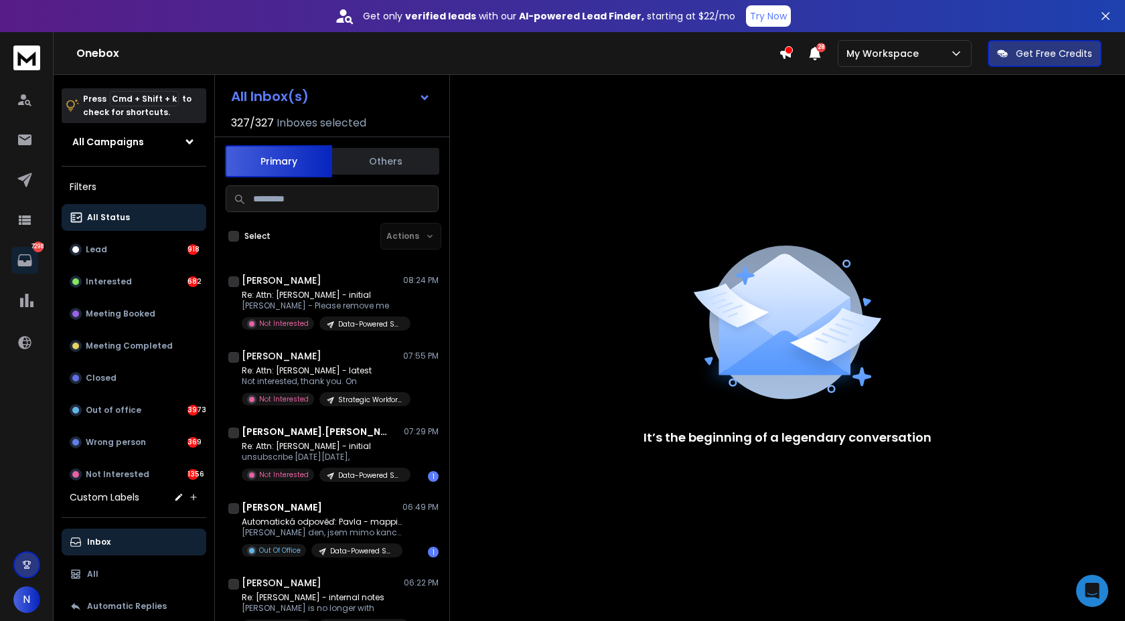
click at [379, 158] on button "Others" at bounding box center [385, 161] width 107 height 29
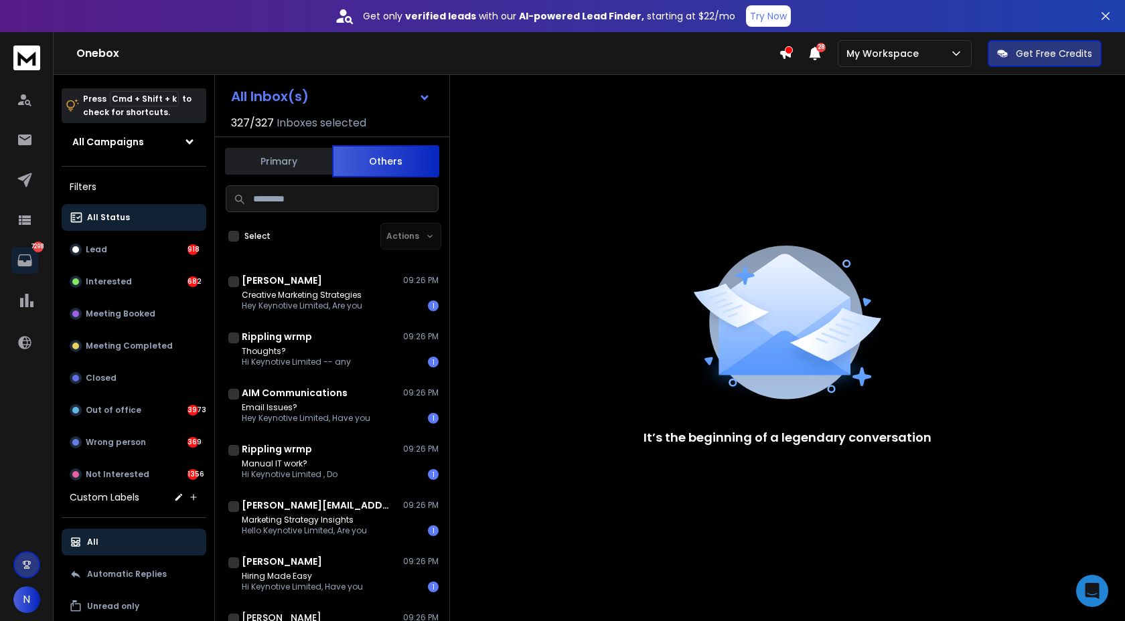
click at [287, 165] on button "Primary" at bounding box center [278, 161] width 107 height 29
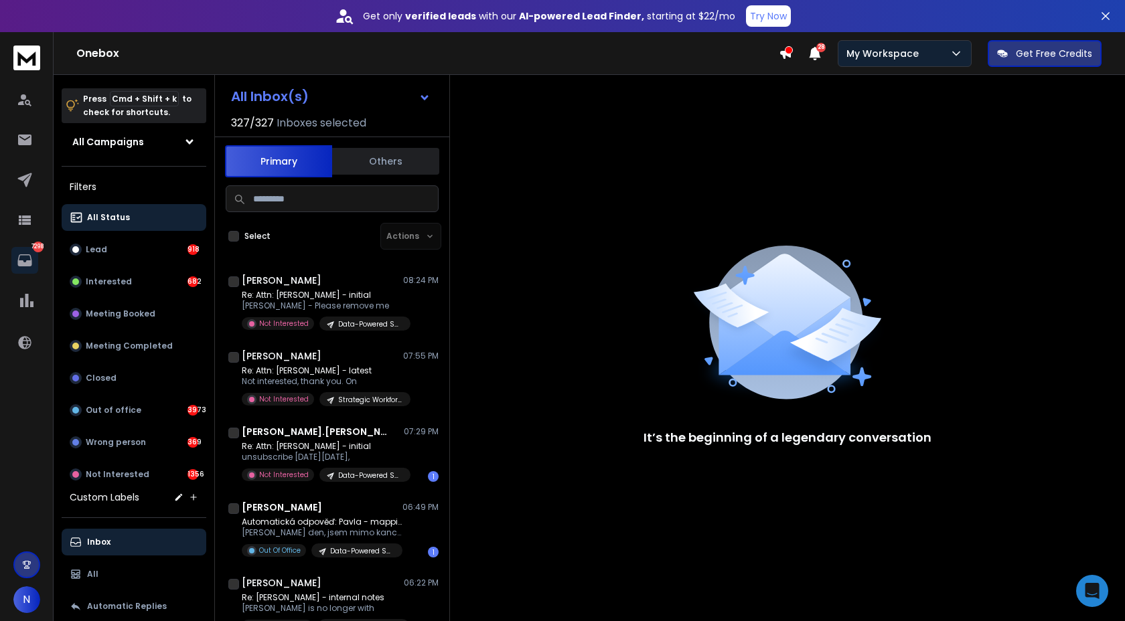
click at [931, 59] on div "My Workspace" at bounding box center [904, 53] width 117 height 13
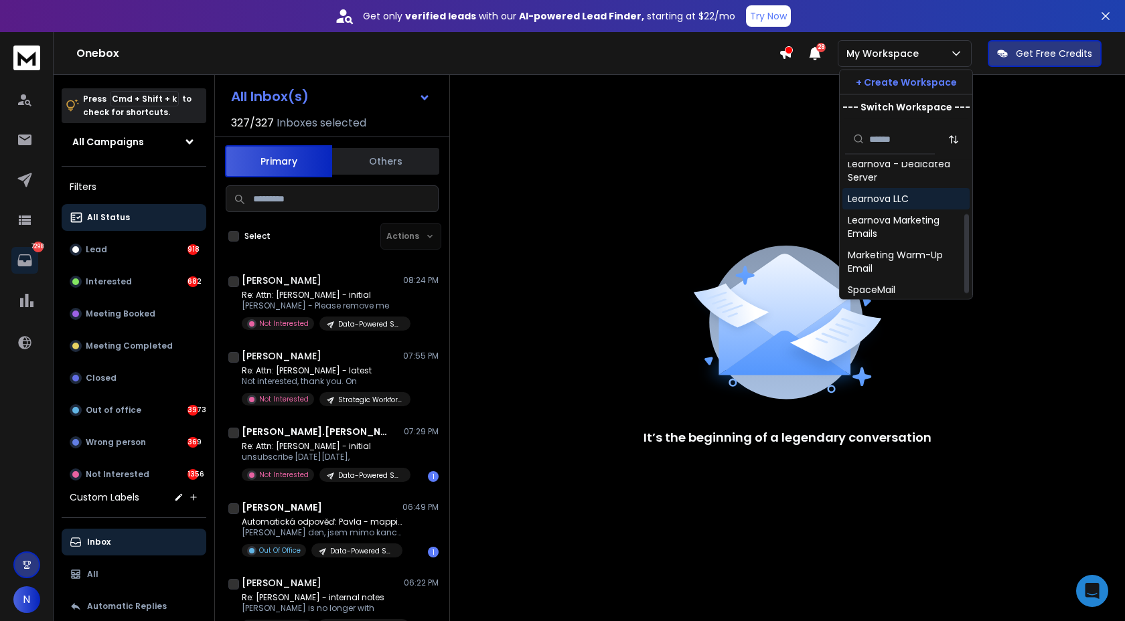
scroll to position [91, 0]
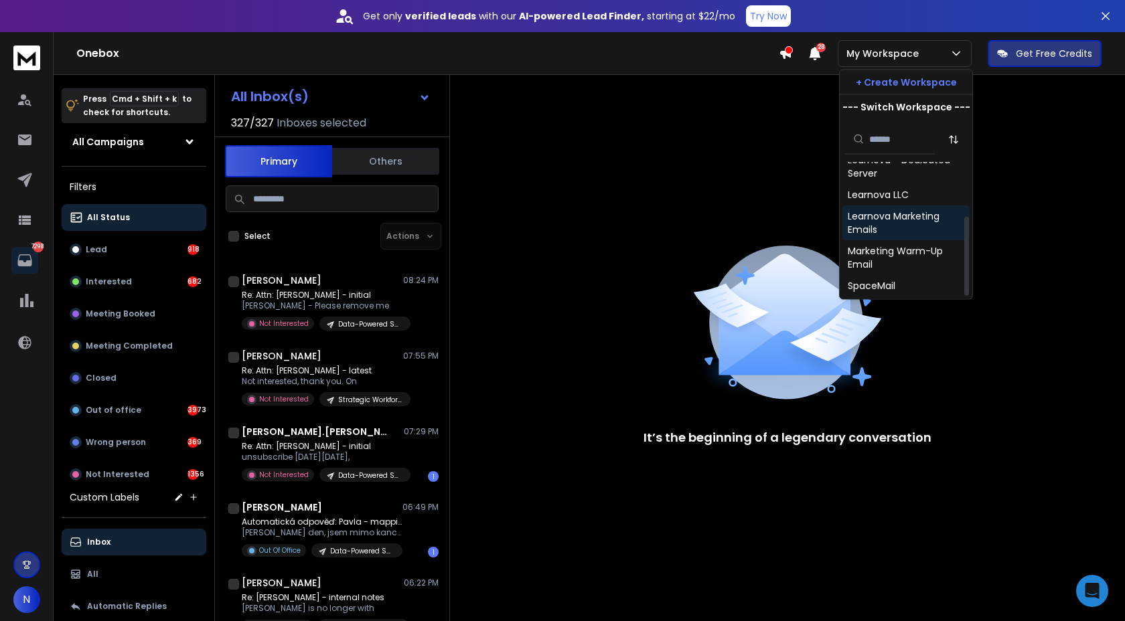
click at [885, 216] on div "Learnova Marketing Emails" at bounding box center [906, 223] width 117 height 27
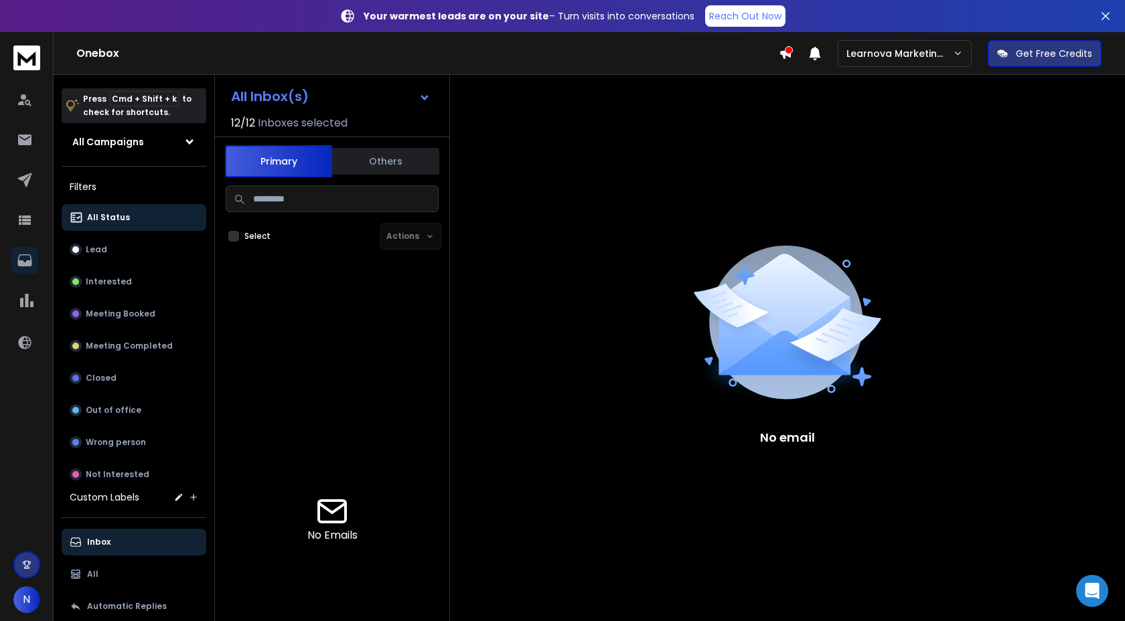
click at [427, 175] on button "Others" at bounding box center [385, 161] width 107 height 29
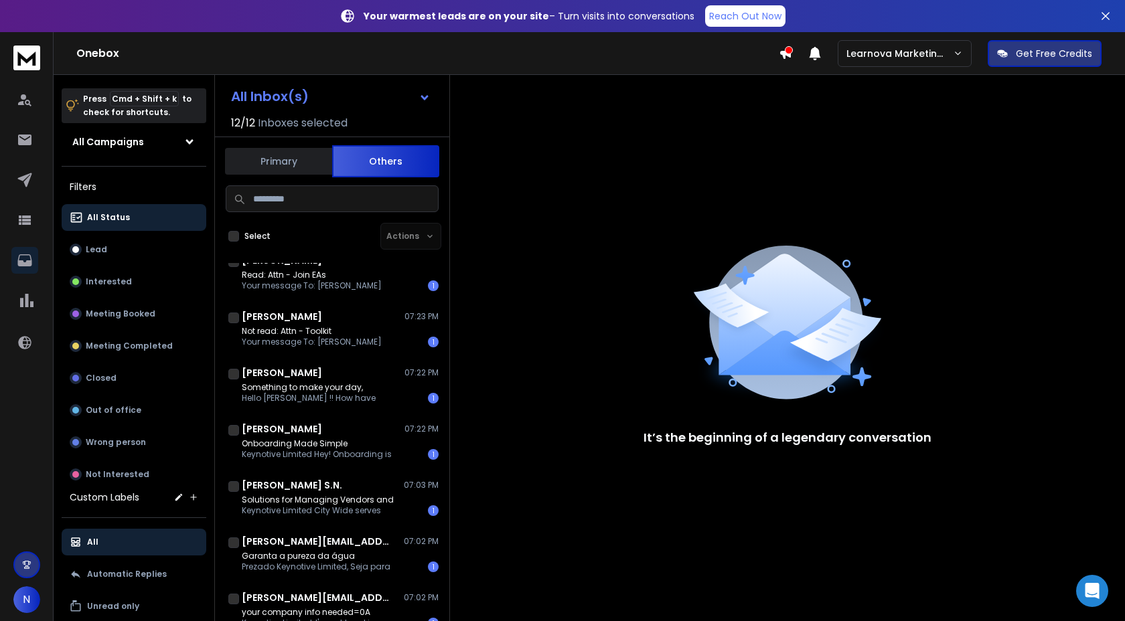
scroll to position [1056, 0]
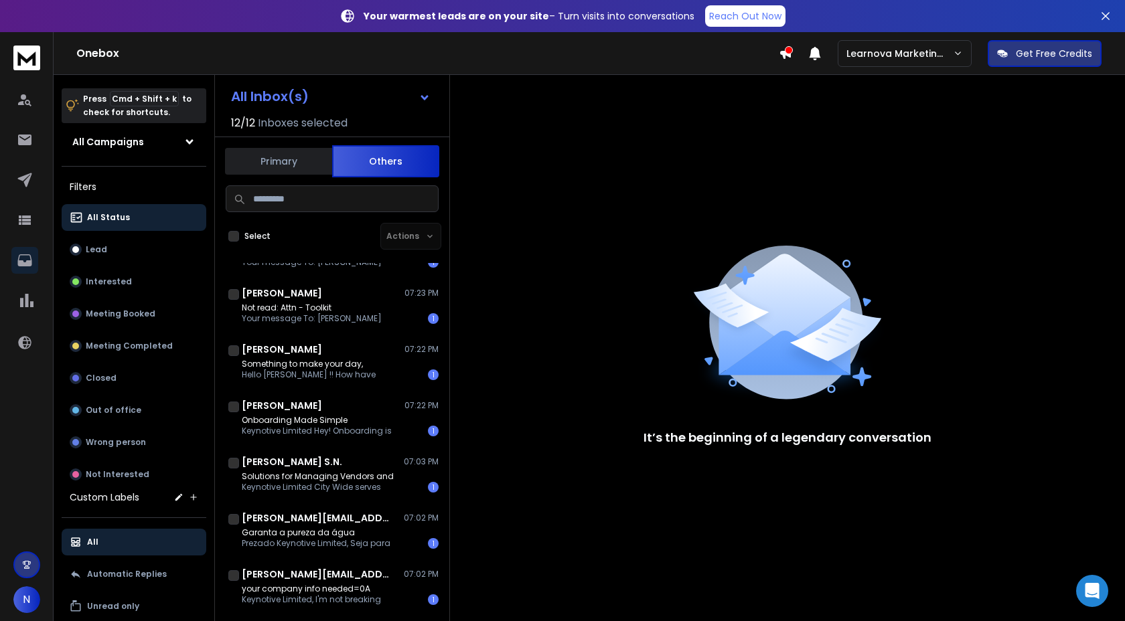
click at [289, 160] on button "Primary" at bounding box center [278, 161] width 107 height 29
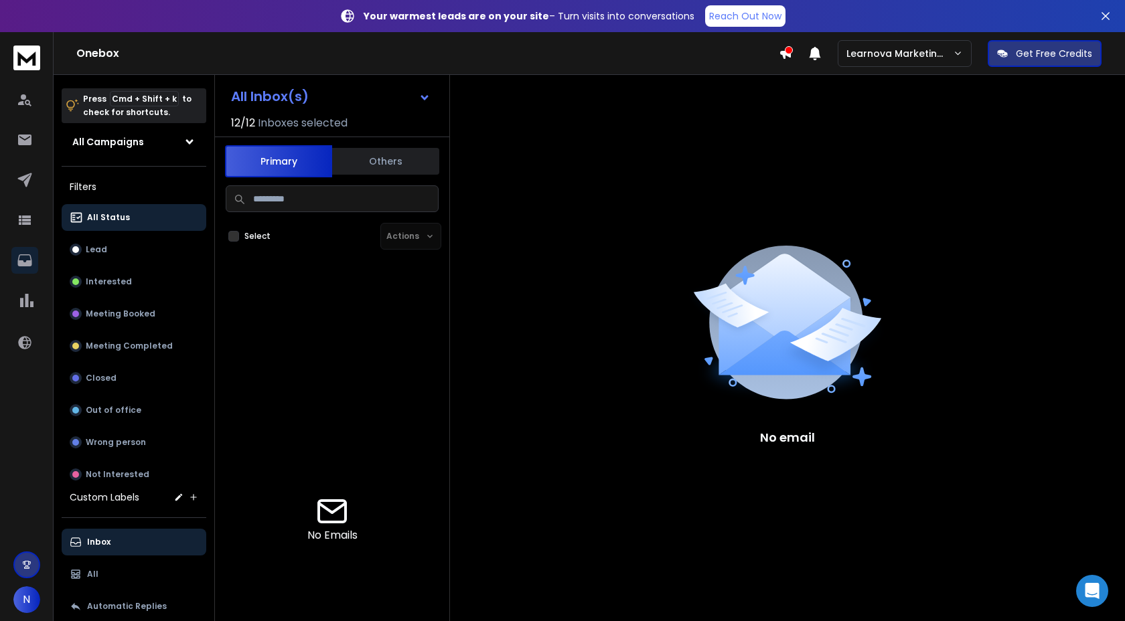
click at [410, 165] on button "Others" at bounding box center [385, 161] width 107 height 29
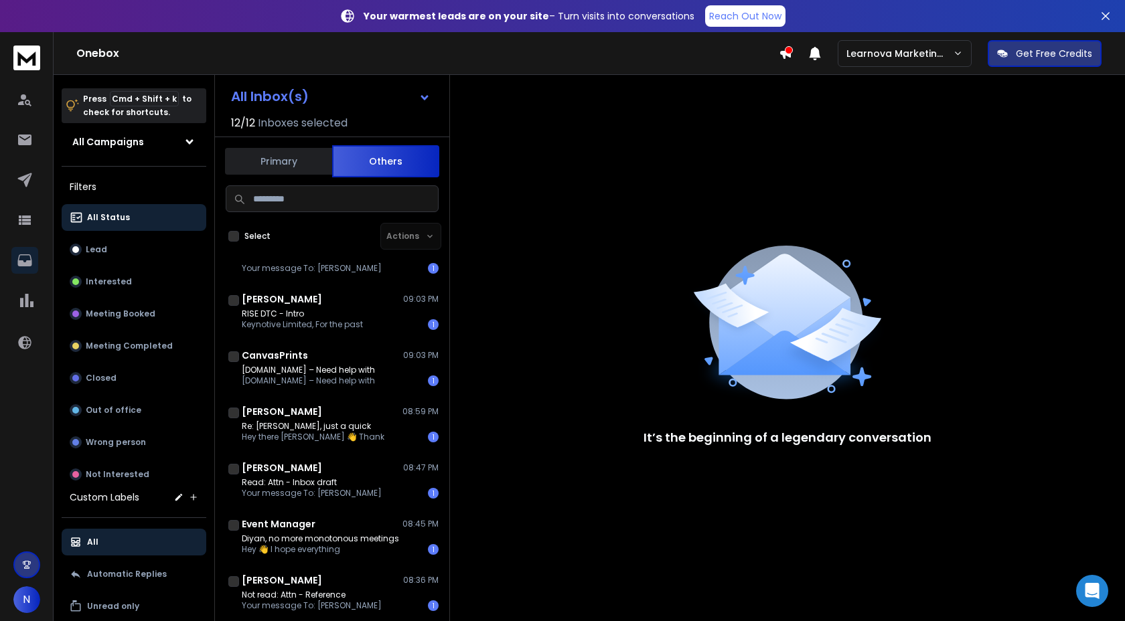
scroll to position [0, 0]
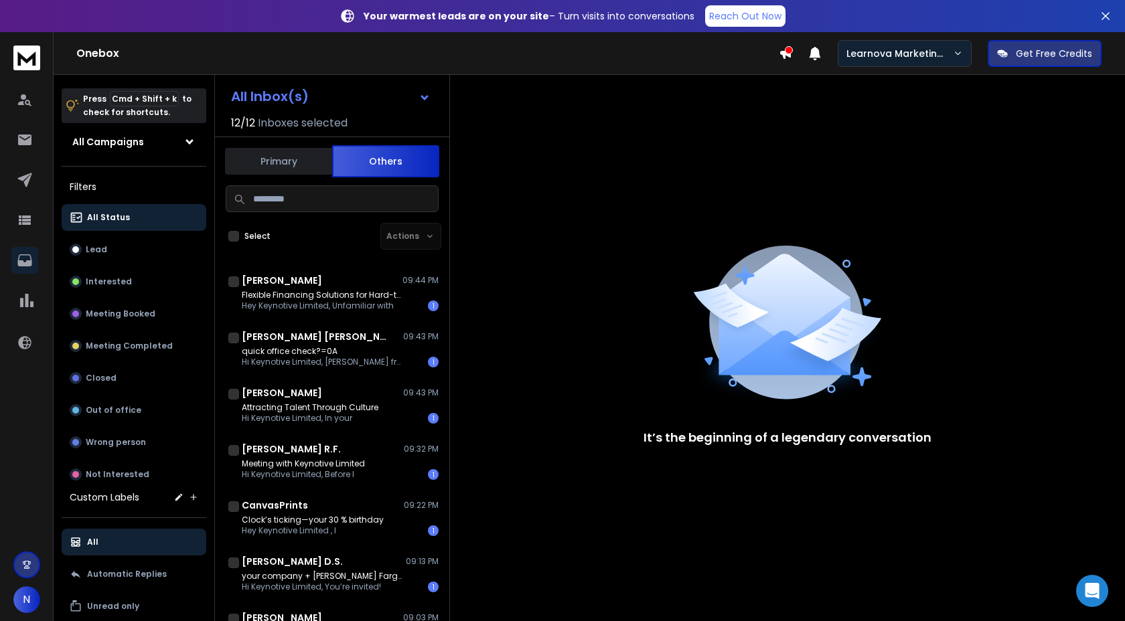
click at [885, 48] on p "Learnova Marketing Emails" at bounding box center [899, 53] width 106 height 13
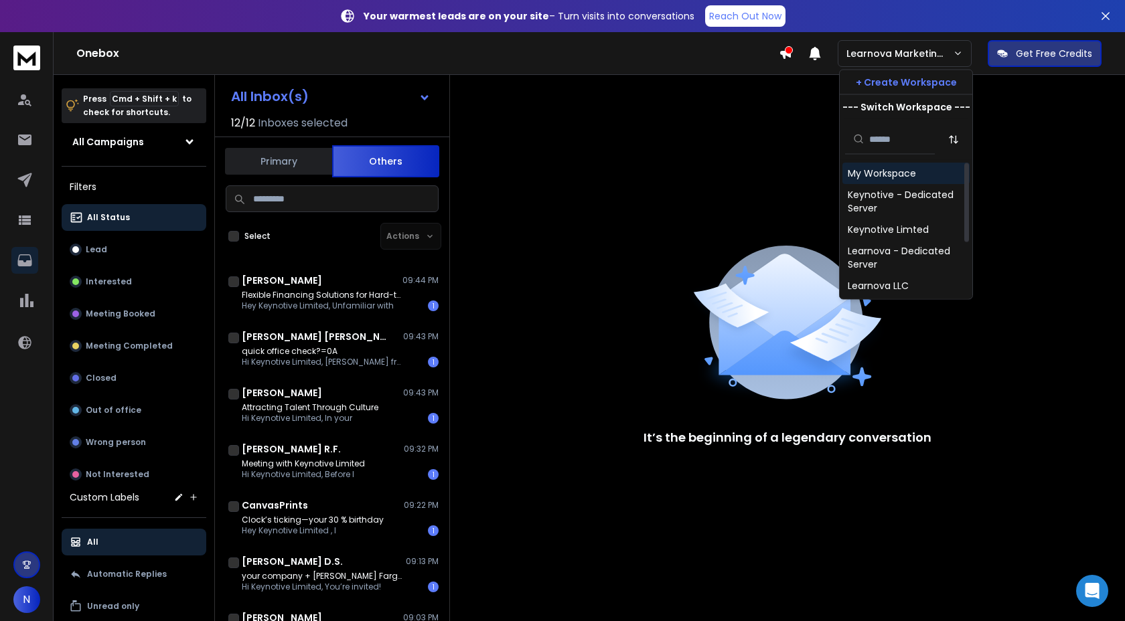
click at [882, 168] on div "My Workspace" at bounding box center [882, 173] width 68 height 13
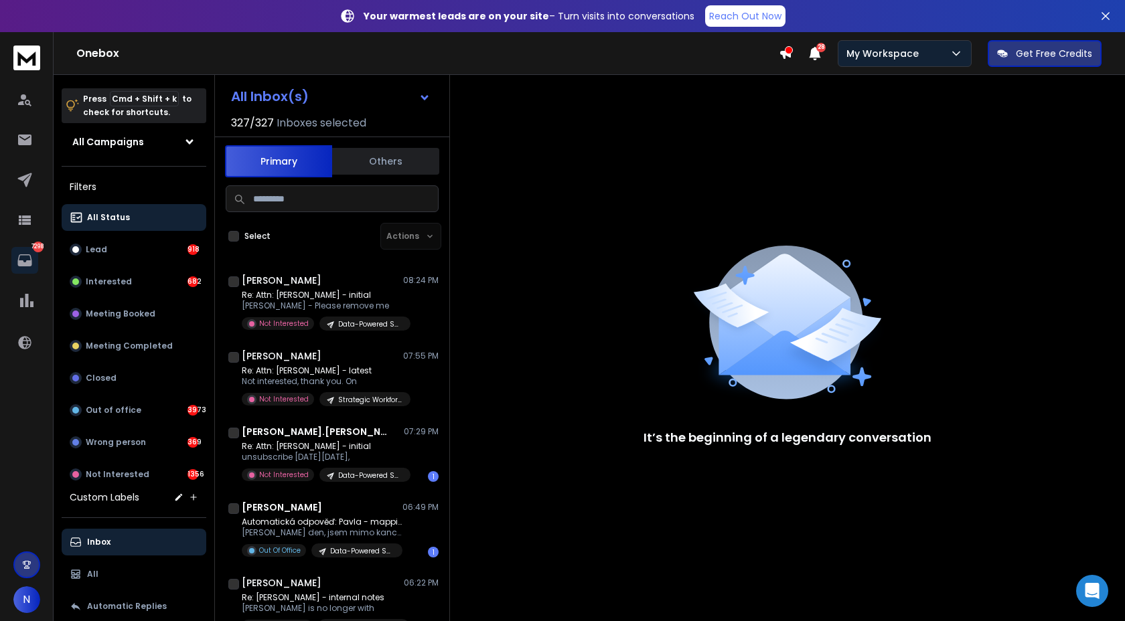
click at [911, 56] on p "My Workspace" at bounding box center [885, 53] width 78 height 13
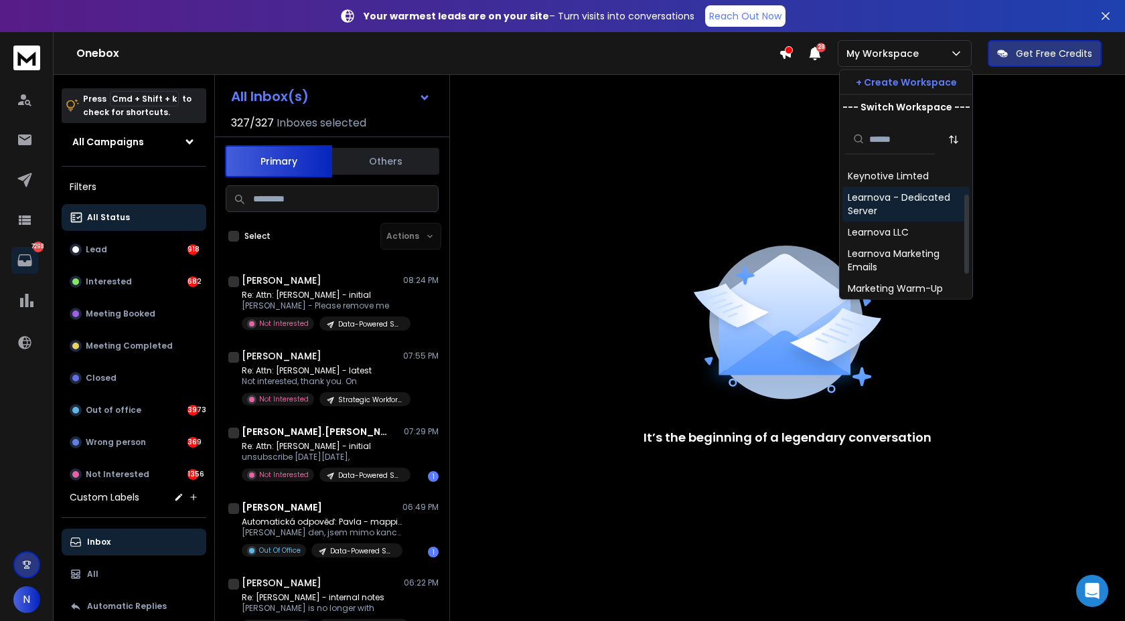
scroll to position [68, 0]
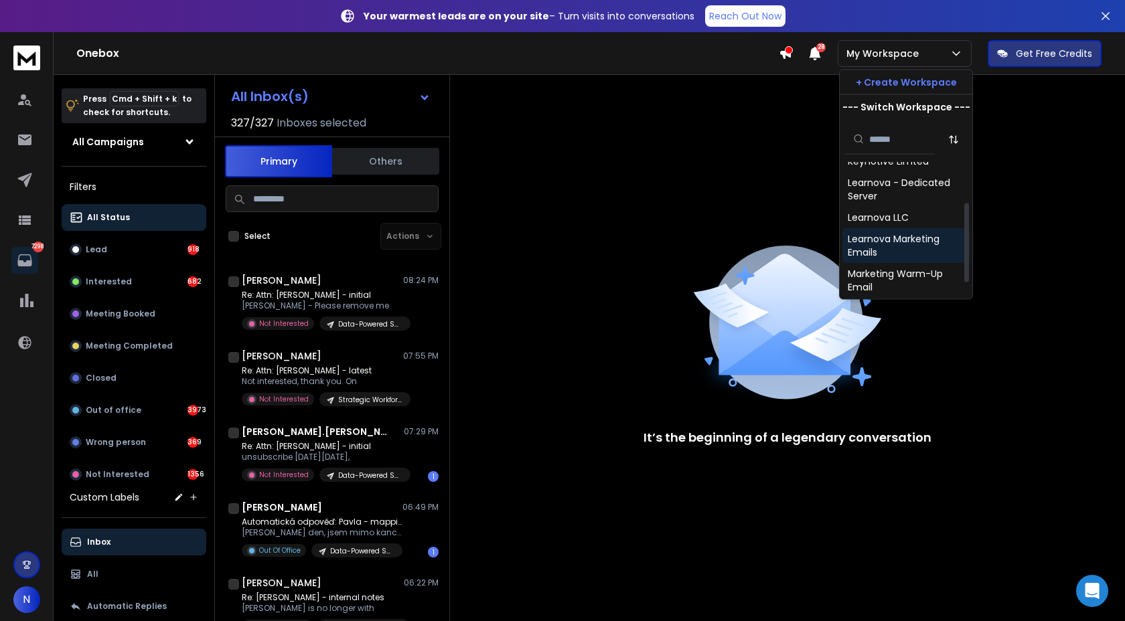
click at [907, 242] on div "Learnova Marketing Emails" at bounding box center [906, 245] width 117 height 27
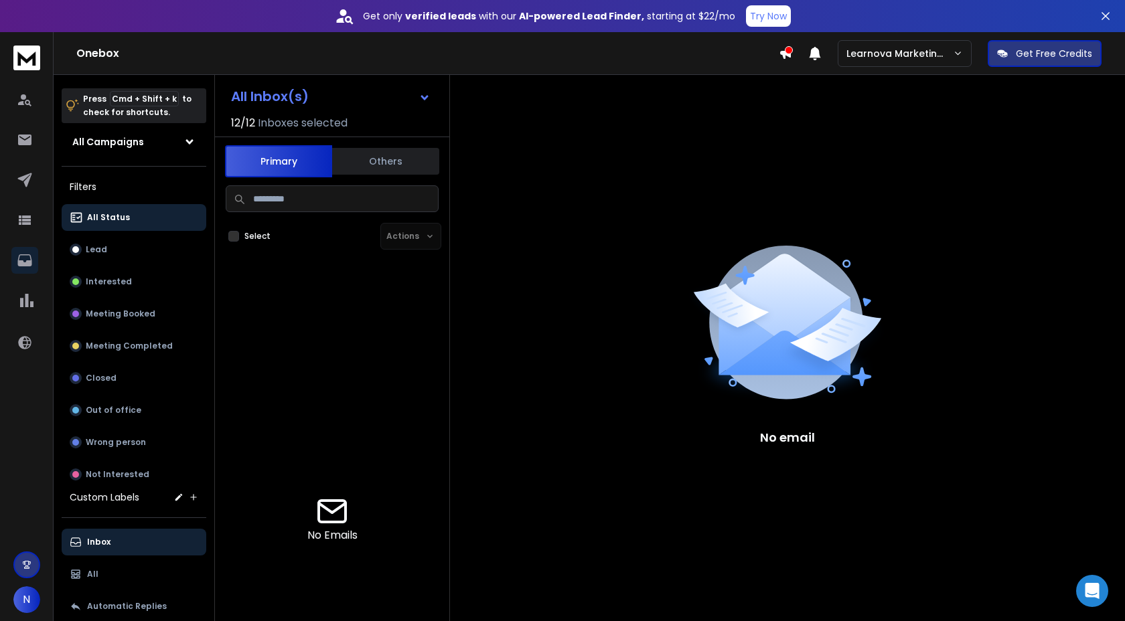
click at [398, 169] on button "Others" at bounding box center [385, 161] width 107 height 29
